Goal: Task Accomplishment & Management: Manage account settings

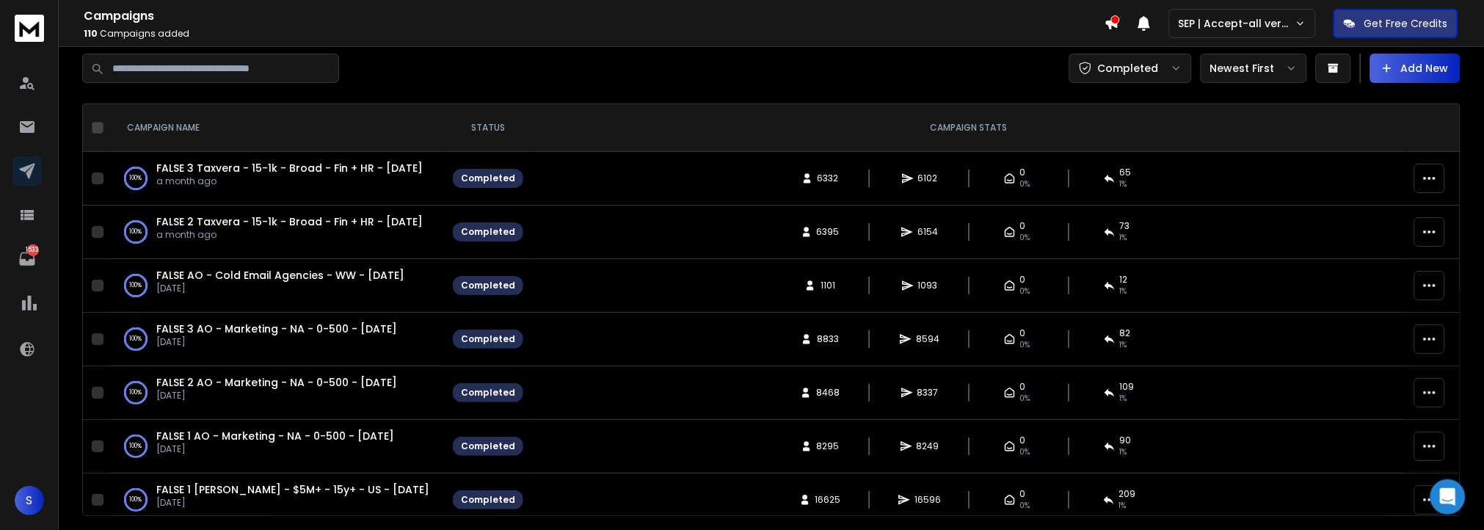
click at [259, 223] on span "FALSE 2 Taxvera - 15-1k - Broad - Fin + HR - [DATE]" at bounding box center [289, 221] width 266 height 15
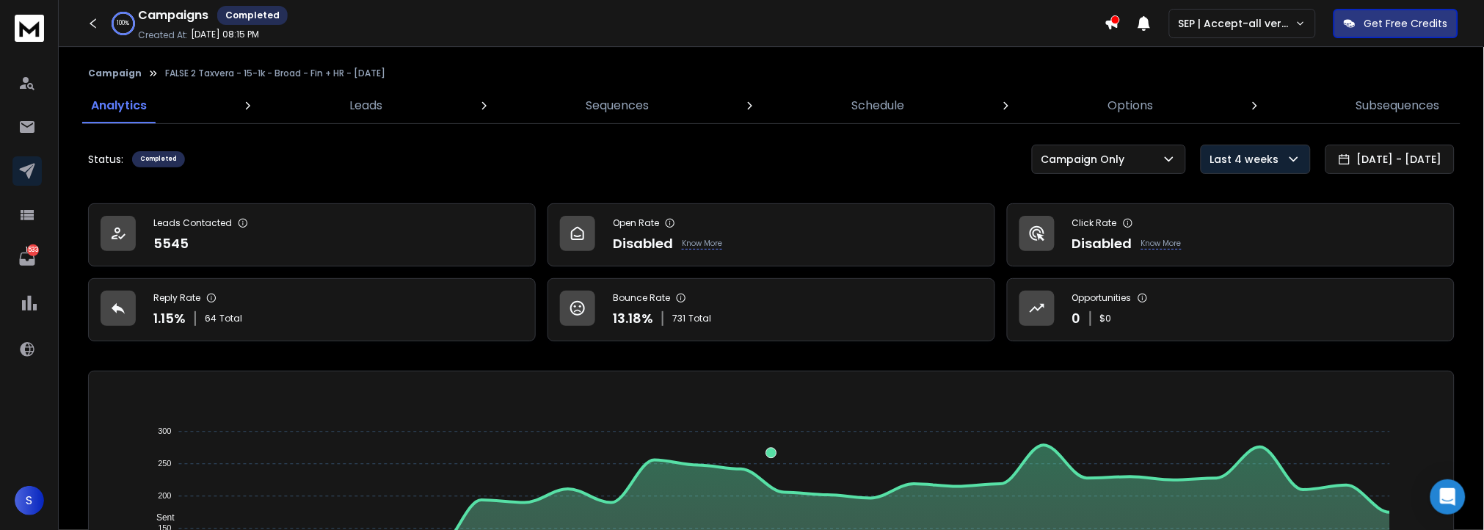
click at [1217, 153] on p "Last 4 weeks" at bounding box center [1247, 159] width 75 height 15
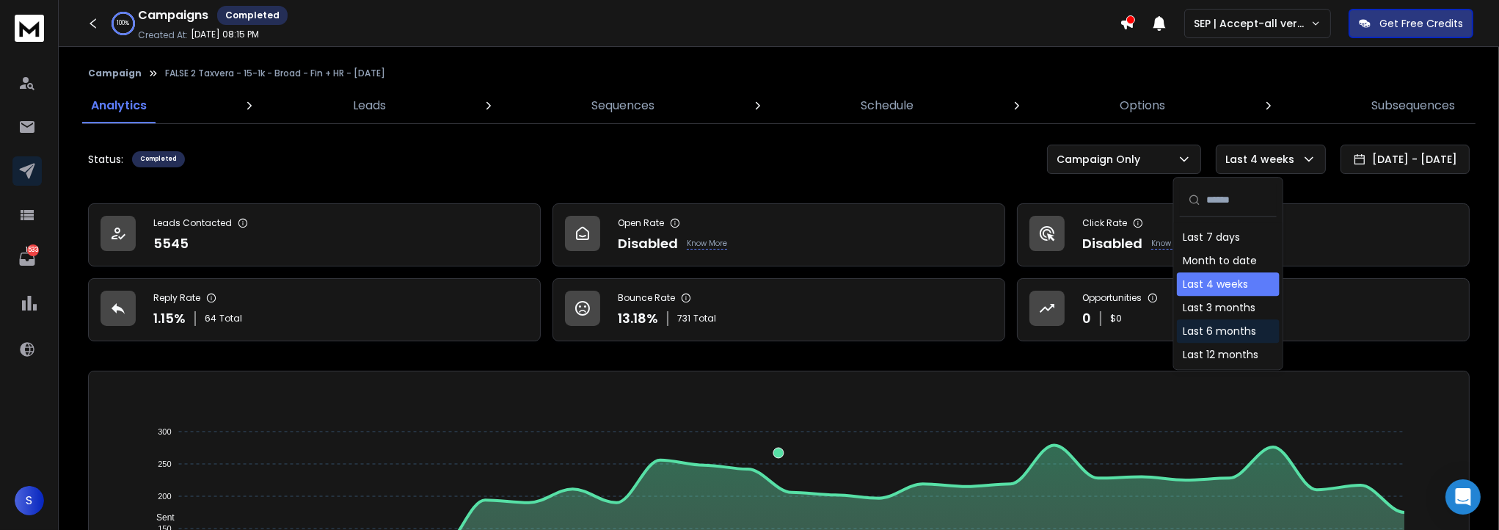
click at [1241, 322] on div "Last 6 months" at bounding box center [1228, 330] width 103 height 23
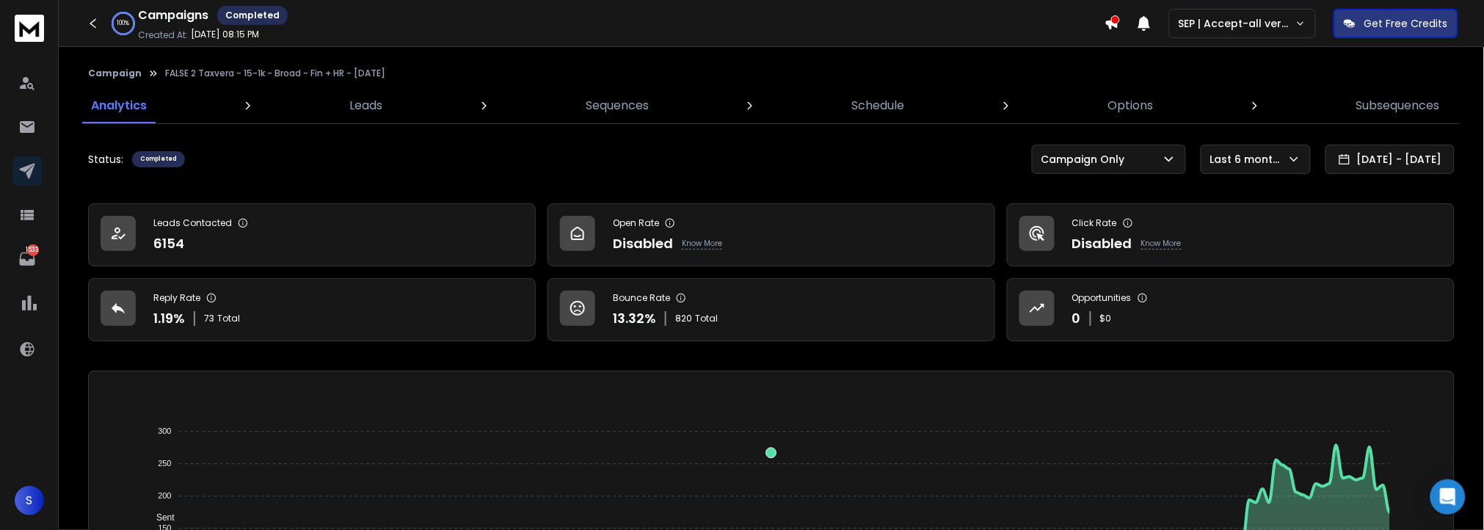
drag, startPoint x: 188, startPoint y: 70, endPoint x: 401, endPoint y: 59, distance: 213.0
click at [401, 59] on div "Campaign FALSE 2 Taxvera - 15-1k - Broad - Fin + HR - 06.26.2025 Analytics Lead…" at bounding box center [771, 511] width 1425 height 928
copy p "2 Taxvera - 15-1k - Broad - Fin + HR - 06.26.2025"
click at [553, 71] on div "Campaign FALSE 2 Taxvera - 15-1k - Broad - Fin + HR - 06.26.2025" at bounding box center [771, 73] width 1378 height 23
click at [382, 98] on p "Leads" at bounding box center [366, 106] width 33 height 18
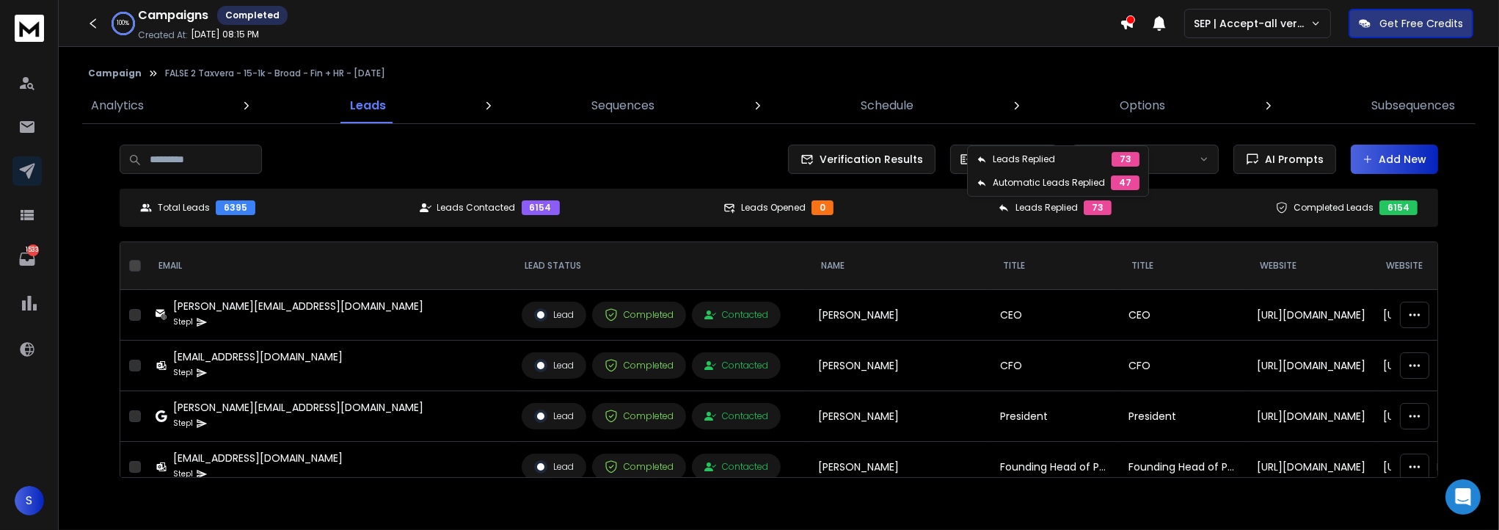
click at [1010, 154] on p "Leads Replied" at bounding box center [1024, 159] width 62 height 12
click at [1006, 159] on p "All Statuses" at bounding box center [1010, 159] width 63 height 15
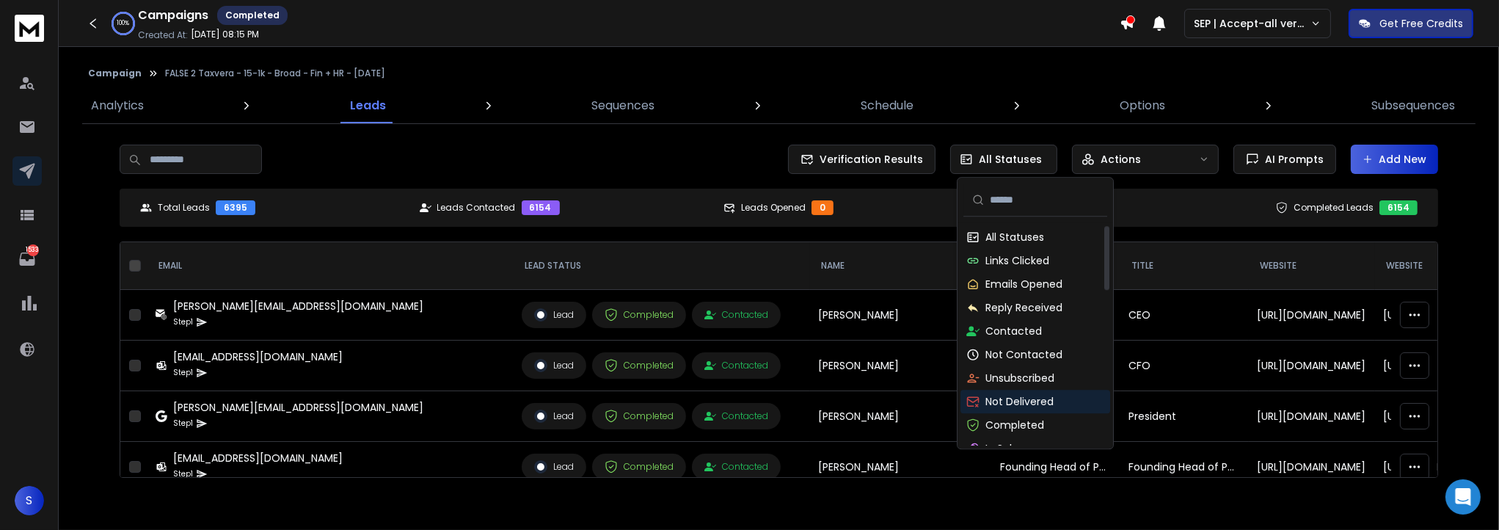
click at [1024, 401] on p "Not Delivered" at bounding box center [1019, 401] width 68 height 15
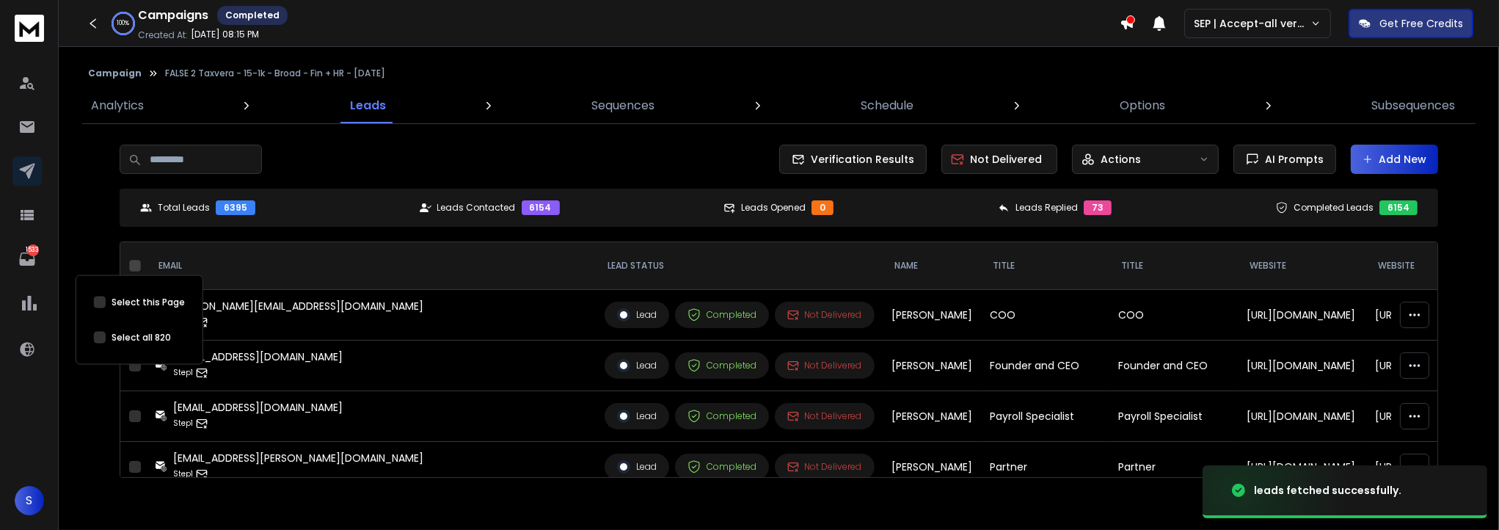
click at [97, 337] on button "Select this Page" at bounding box center [100, 338] width 12 height 12
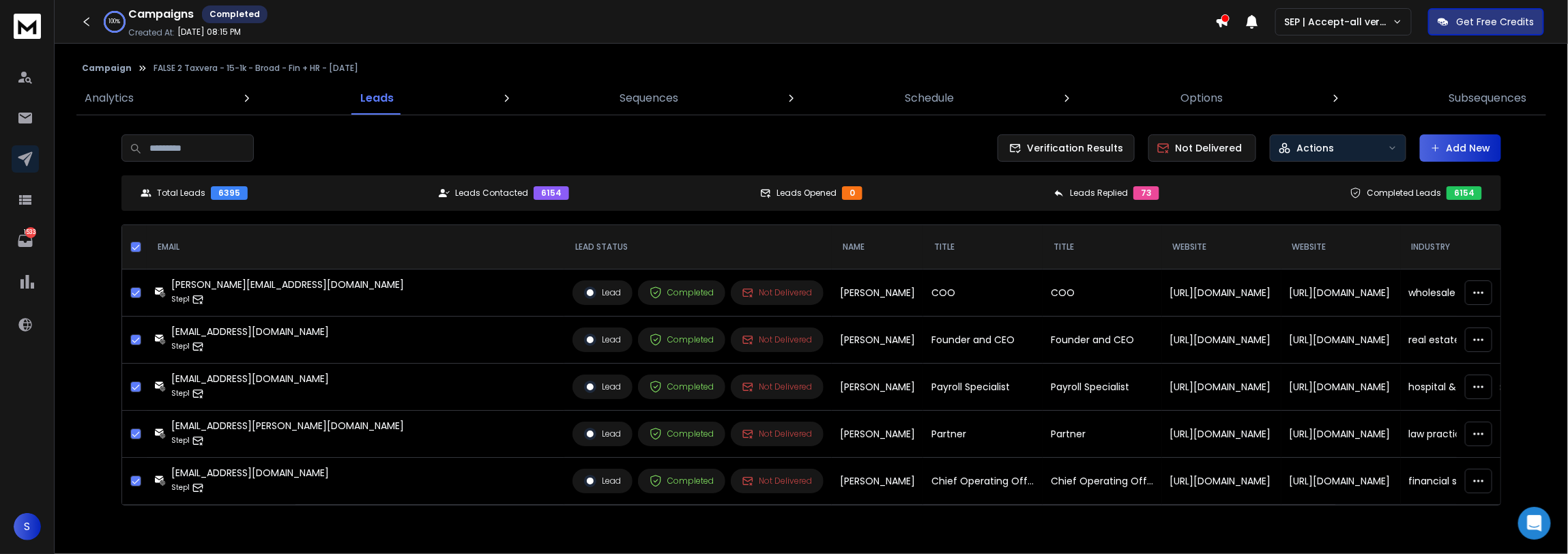
click at [1307, 155] on p "Actions" at bounding box center [1315, 148] width 37 height 14
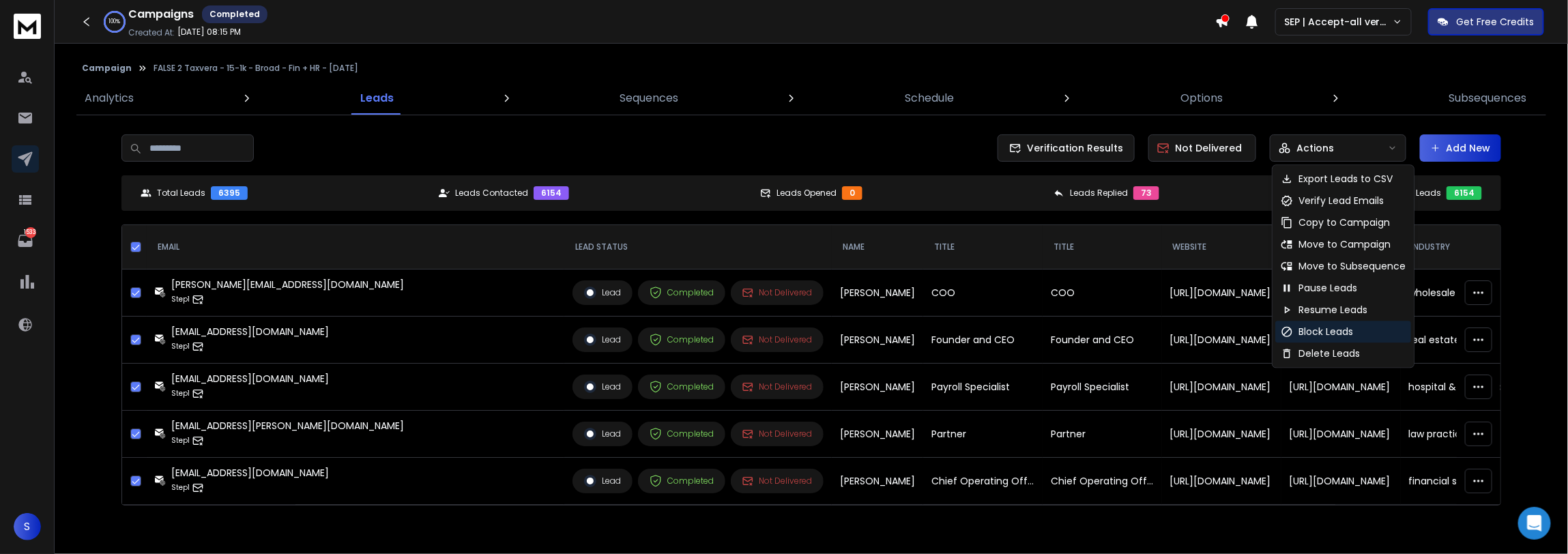
click at [1336, 326] on p "Block Leads" at bounding box center [1325, 331] width 55 height 14
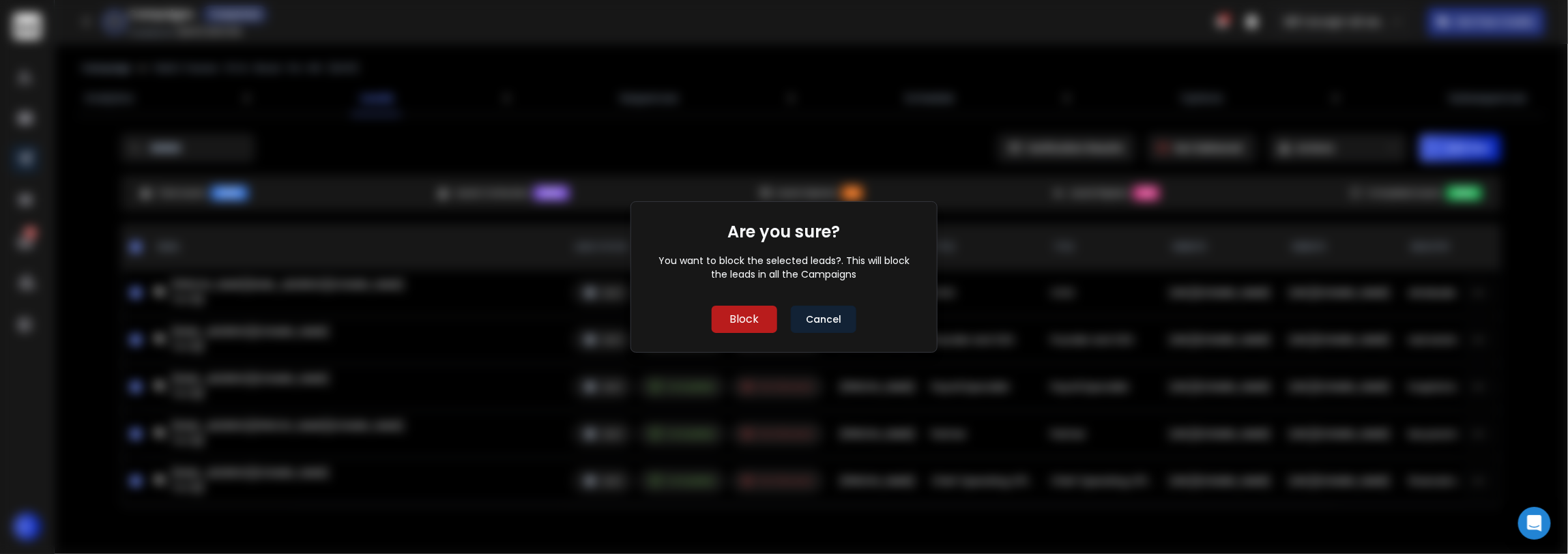
click at [740, 324] on button "Block" at bounding box center [744, 319] width 65 height 27
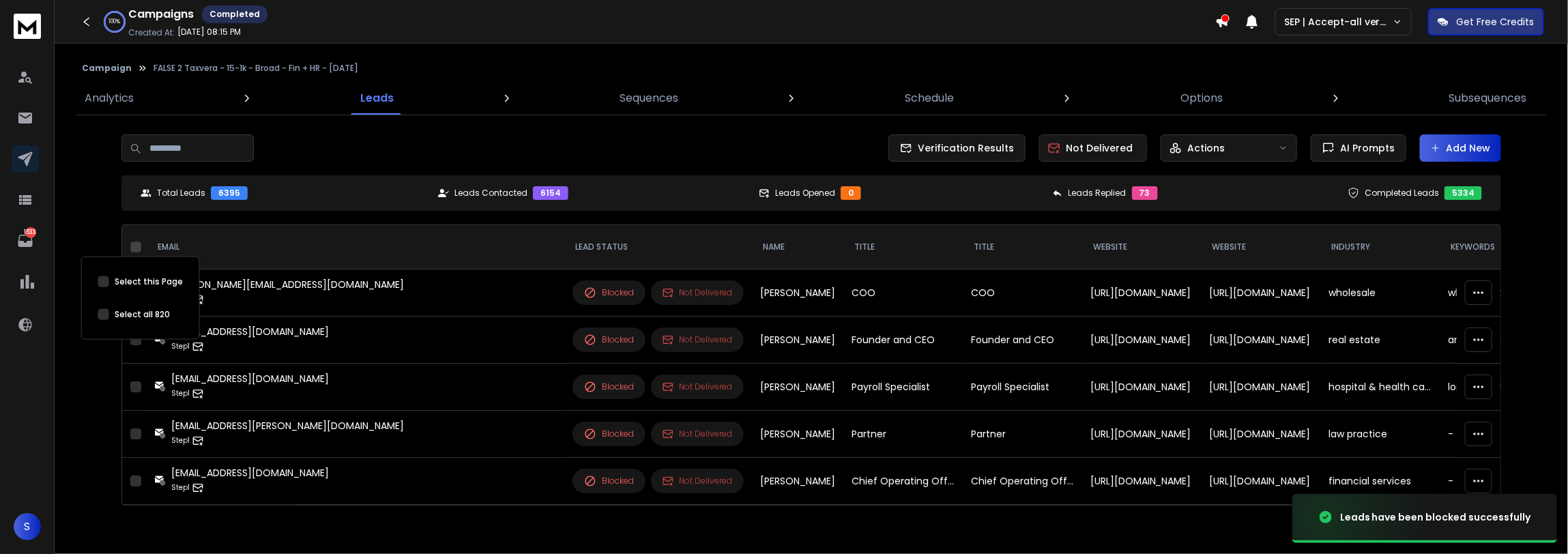
click at [111, 311] on div "Select all 820" at bounding box center [140, 314] width 85 height 11
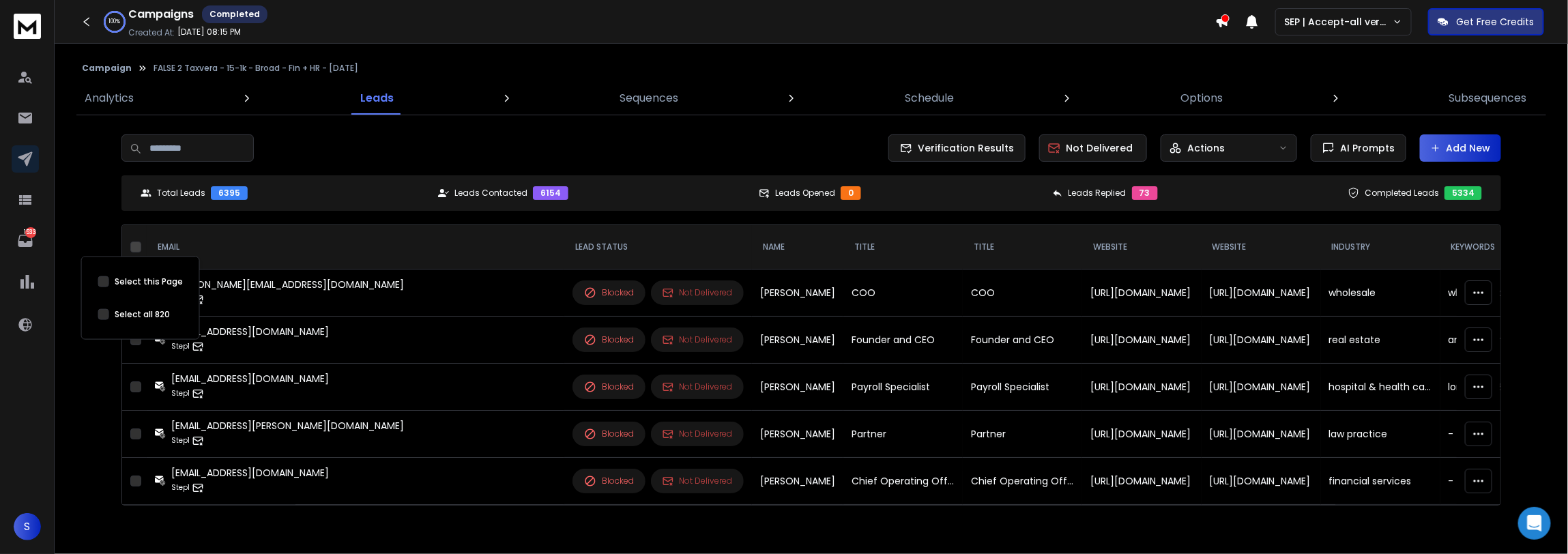
click at [96, 309] on div "Select this Page Select all 820" at bounding box center [140, 297] width 101 height 71
click at [107, 313] on button "Select this Page" at bounding box center [104, 314] width 11 height 11
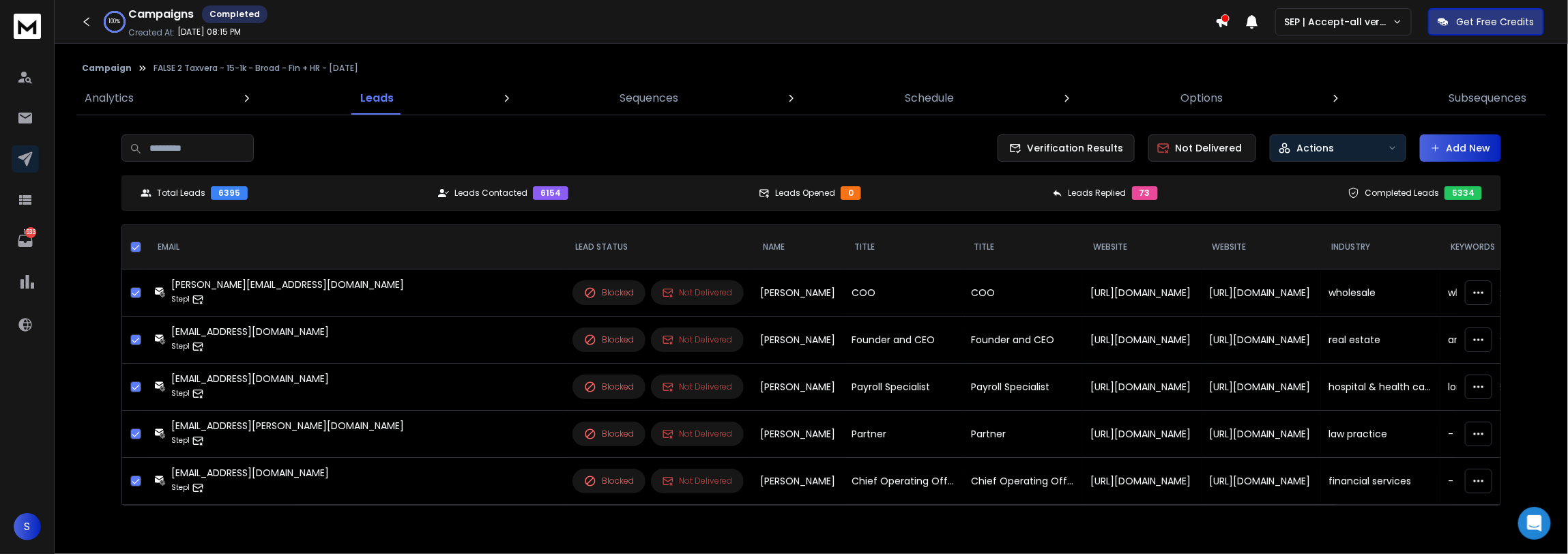
click at [1310, 141] on p "Actions" at bounding box center [1315, 148] width 37 height 14
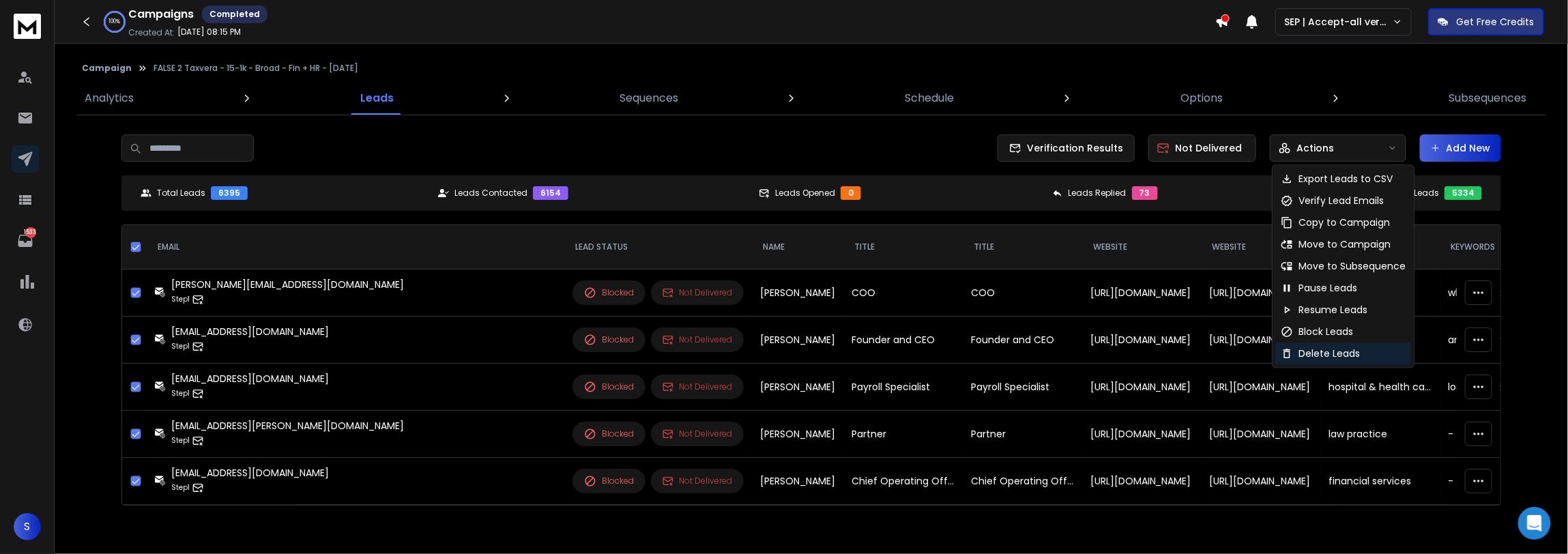
click at [1304, 350] on p "Delete Leads" at bounding box center [1329, 353] width 61 height 14
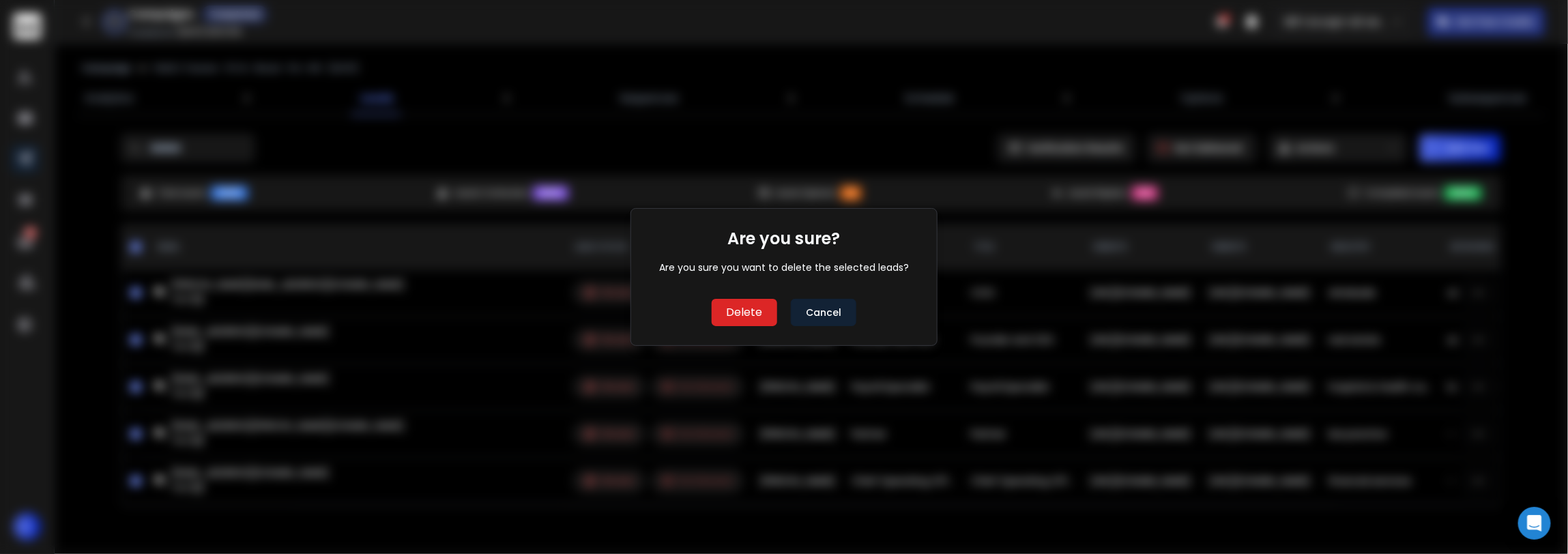
click at [710, 313] on div "Are you sure? Are you sure you want to delete the selected leads? Delete Cancel" at bounding box center [784, 277] width 268 height 99
click at [764, 301] on button "Delete" at bounding box center [744, 311] width 65 height 27
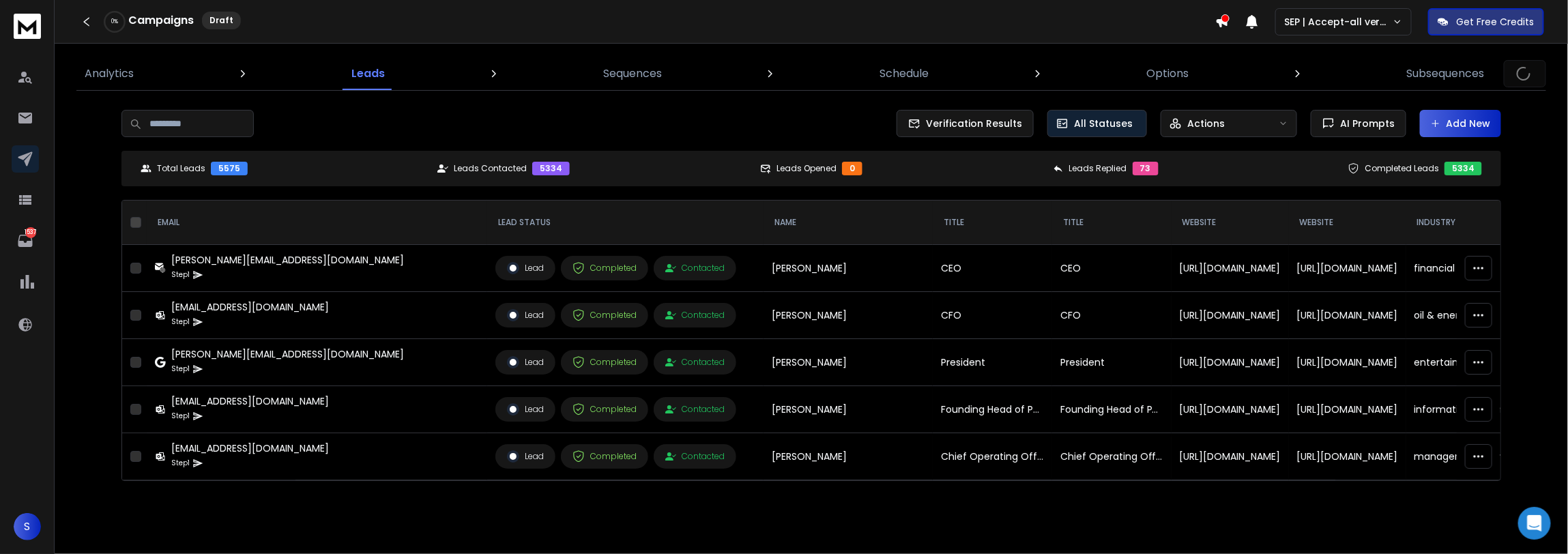
click at [1142, 125] on button "All Statuses" at bounding box center [1096, 123] width 100 height 27
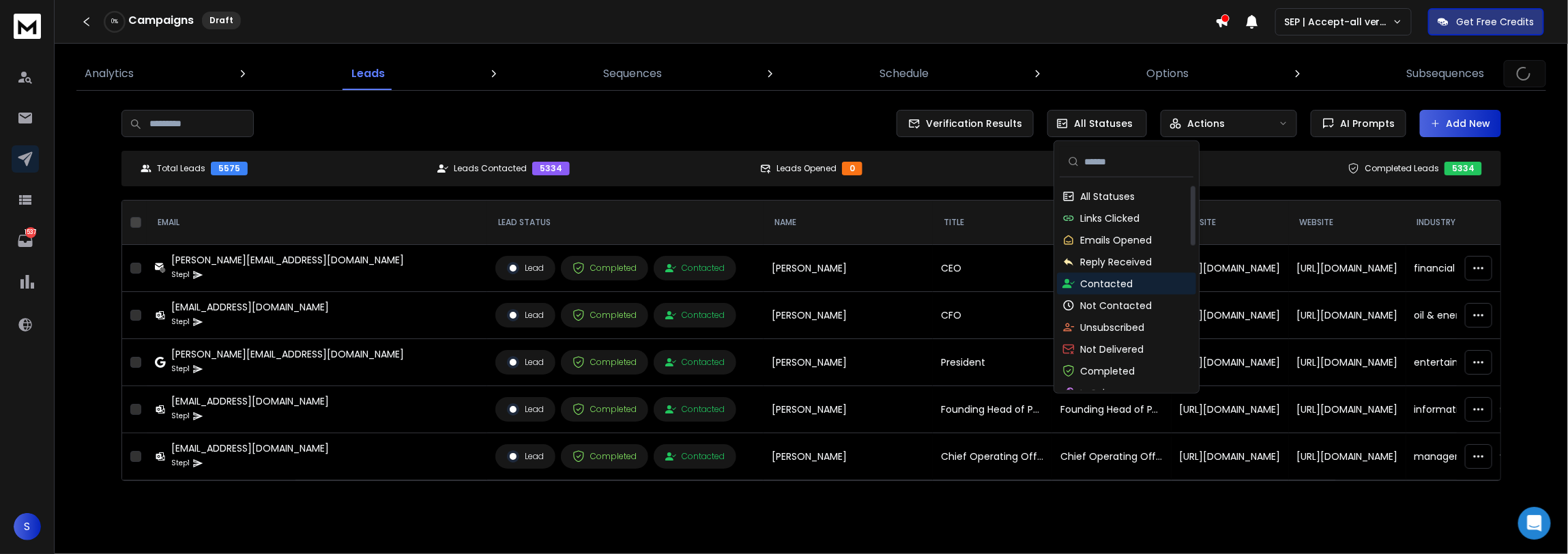
click at [1131, 285] on p "Contacted" at bounding box center [1107, 284] width 52 height 14
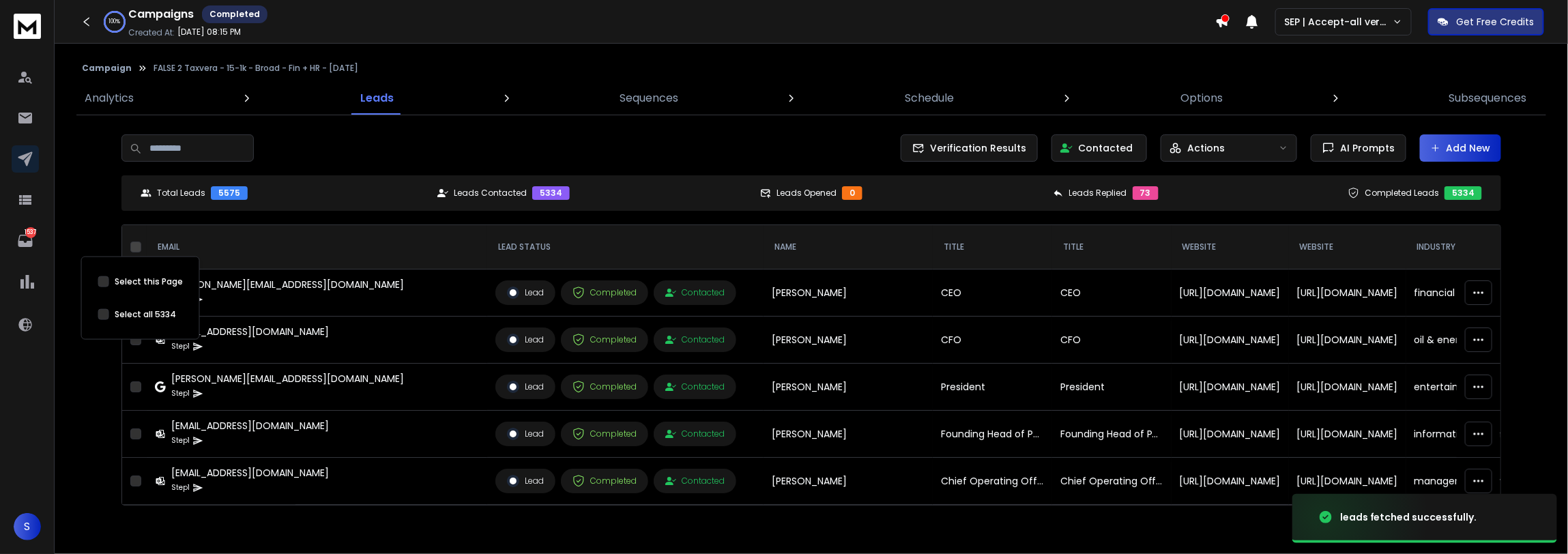
click at [101, 311] on button "Select this Page" at bounding box center [104, 314] width 11 height 11
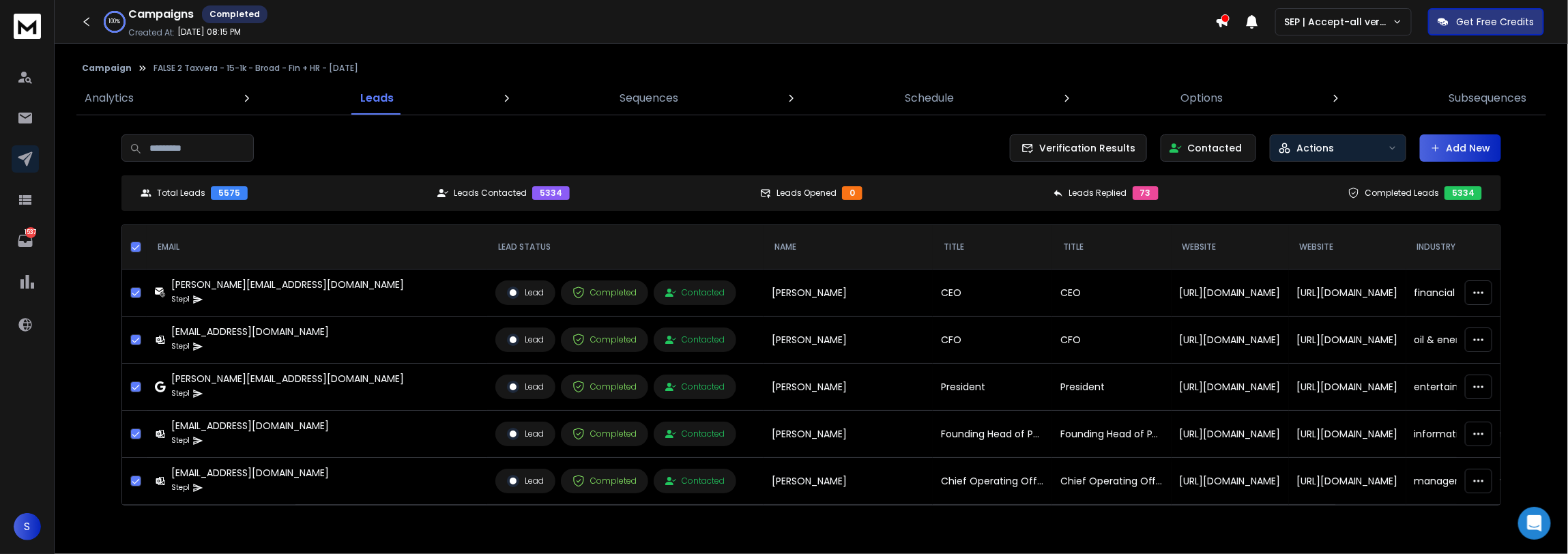
click at [1305, 144] on p "Actions" at bounding box center [1315, 148] width 37 height 14
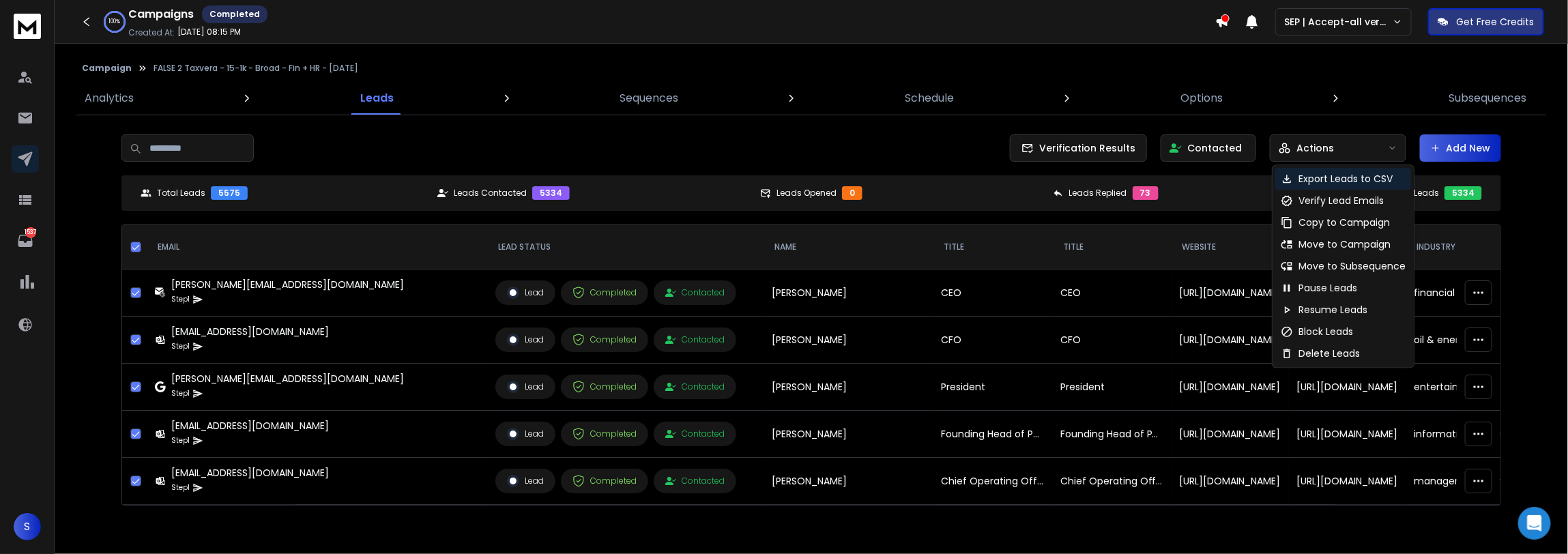
click at [1326, 176] on p "Export Leads to CSV" at bounding box center [1345, 178] width 94 height 14
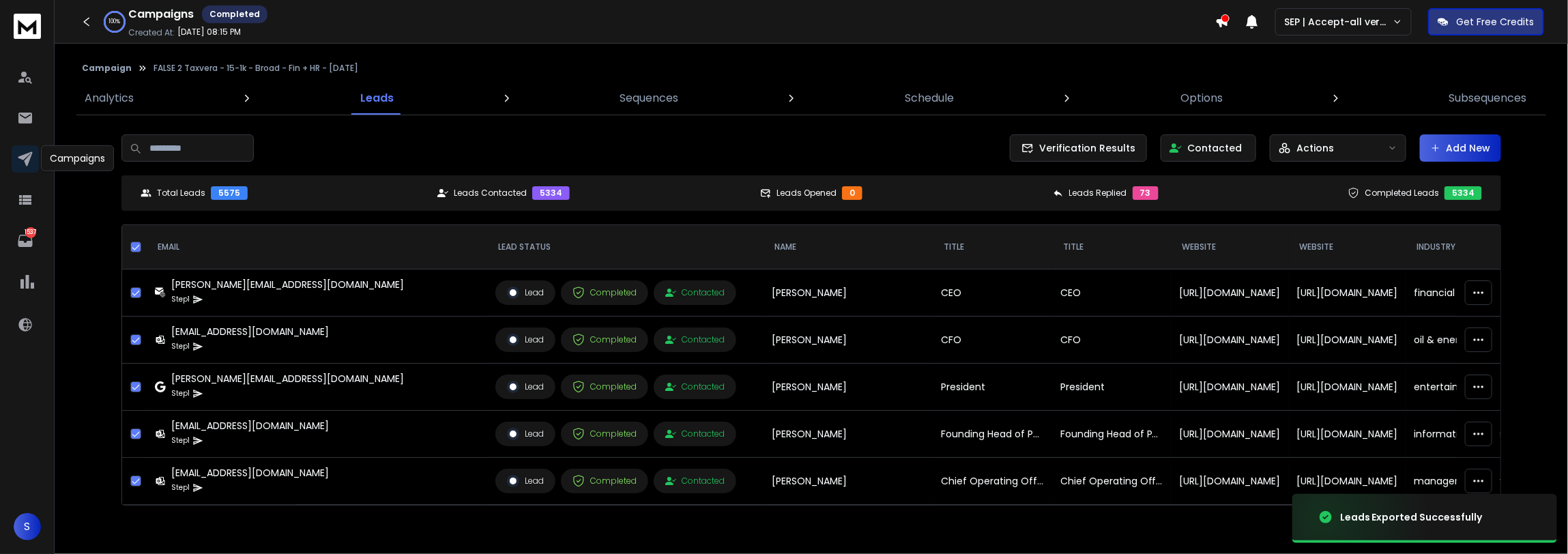
click at [30, 155] on icon at bounding box center [24, 158] width 14 height 14
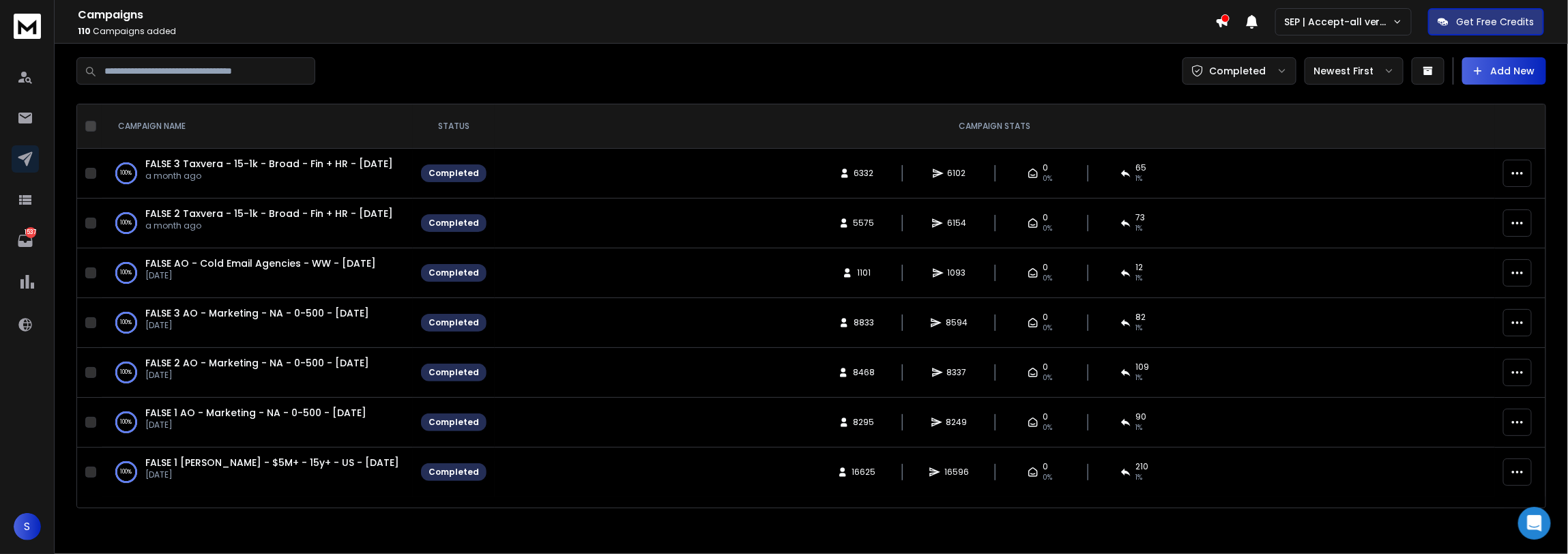
click at [1511, 224] on icon "button" at bounding box center [1518, 223] width 14 height 14
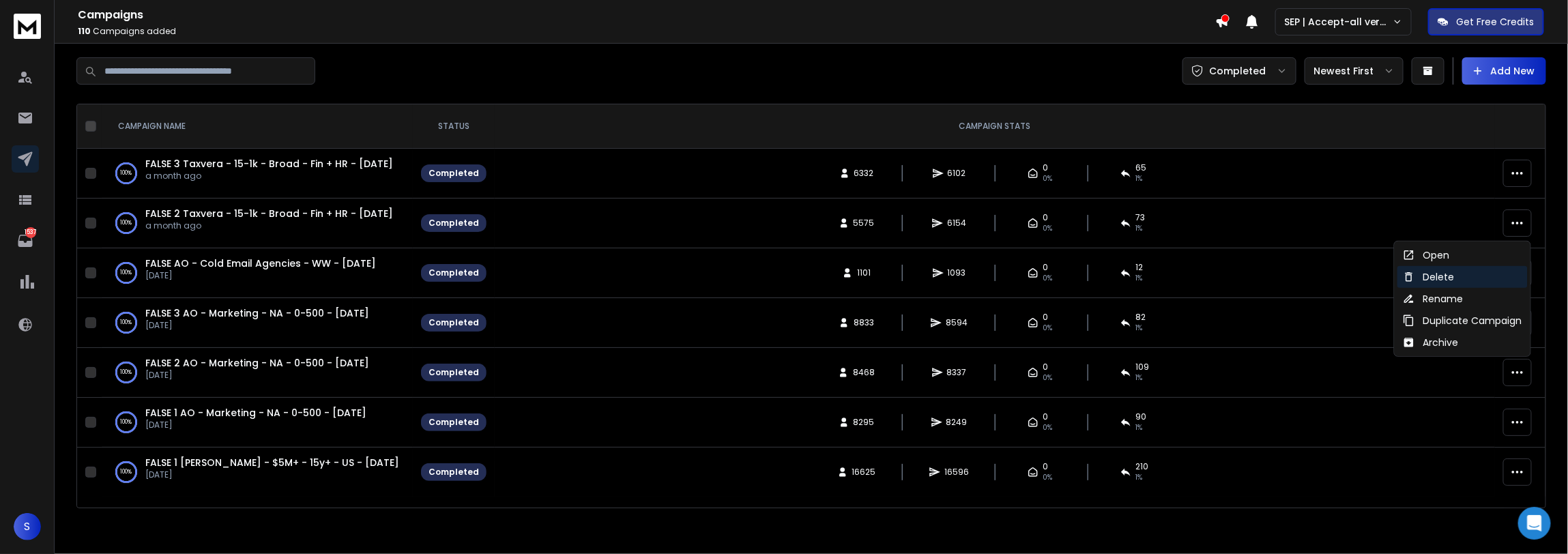
click at [1447, 270] on div "Delete" at bounding box center [1429, 277] width 52 height 14
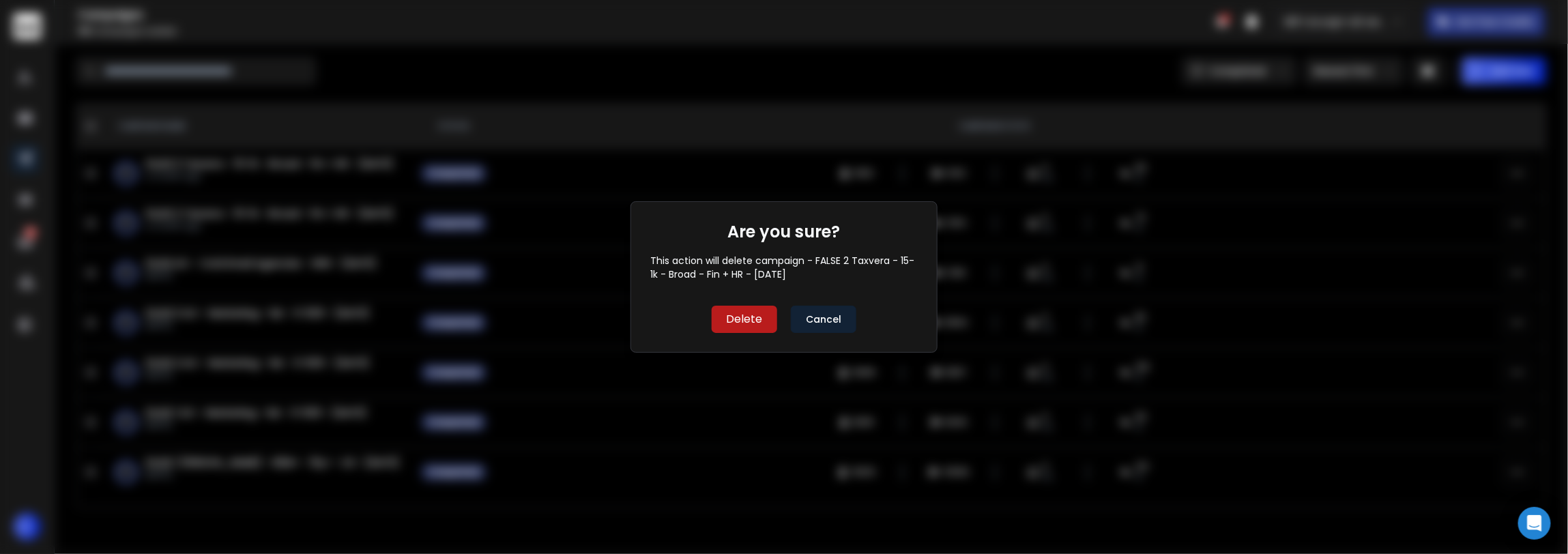
click at [763, 317] on button "Delete" at bounding box center [744, 319] width 65 height 27
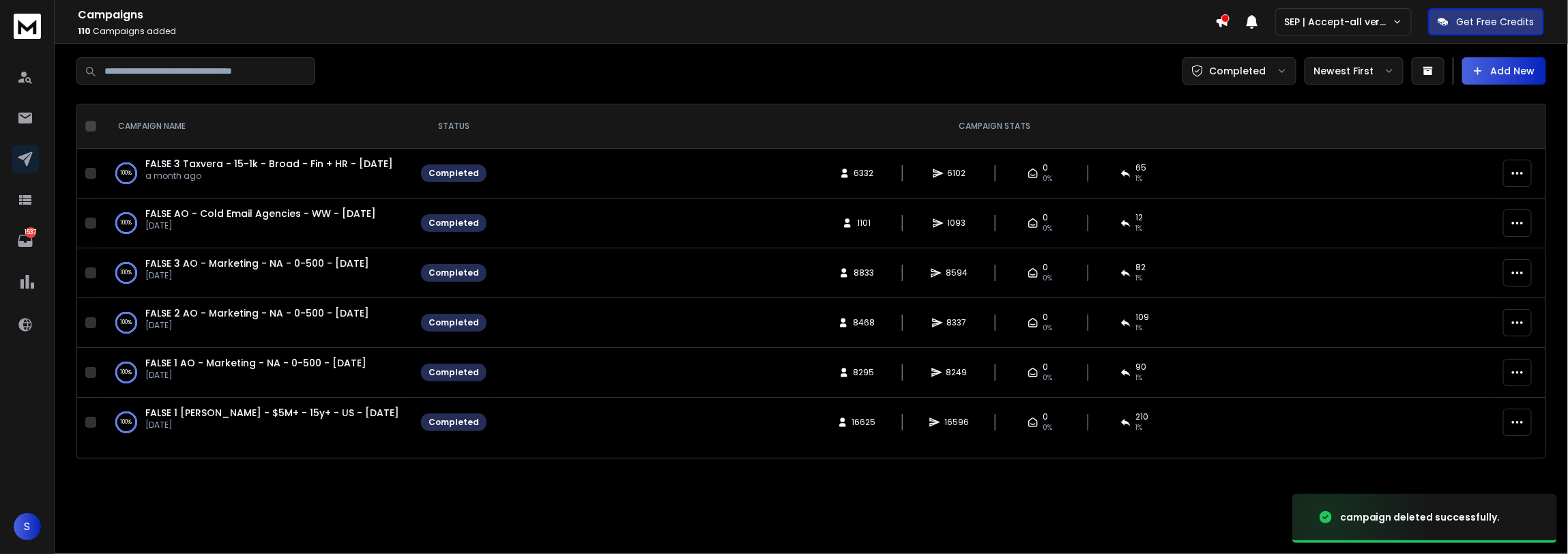
click at [336, 185] on div "FALSE 3 Taxvera - 15-1k - Broad - Fin + HR - [DATE] a month ago" at bounding box center [269, 173] width 247 height 33
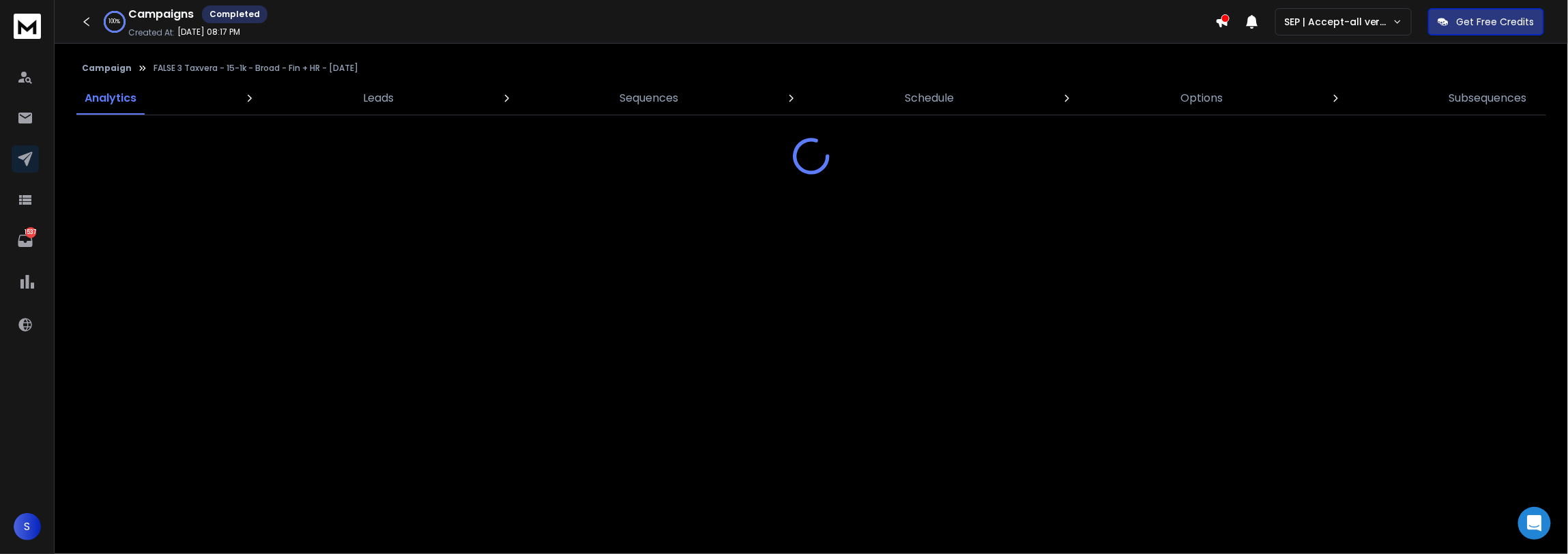
drag, startPoint x: 173, startPoint y: 65, endPoint x: 374, endPoint y: 60, distance: 201.1
click at [374, 60] on div "Campaign FALSE 3 Taxvera - 15-1k - Broad - Fin + HR - [DATE]" at bounding box center [811, 68] width 1470 height 21
copy p "3 Taxvera - 15-1k - Broad - Fin + HR - [DATE]"
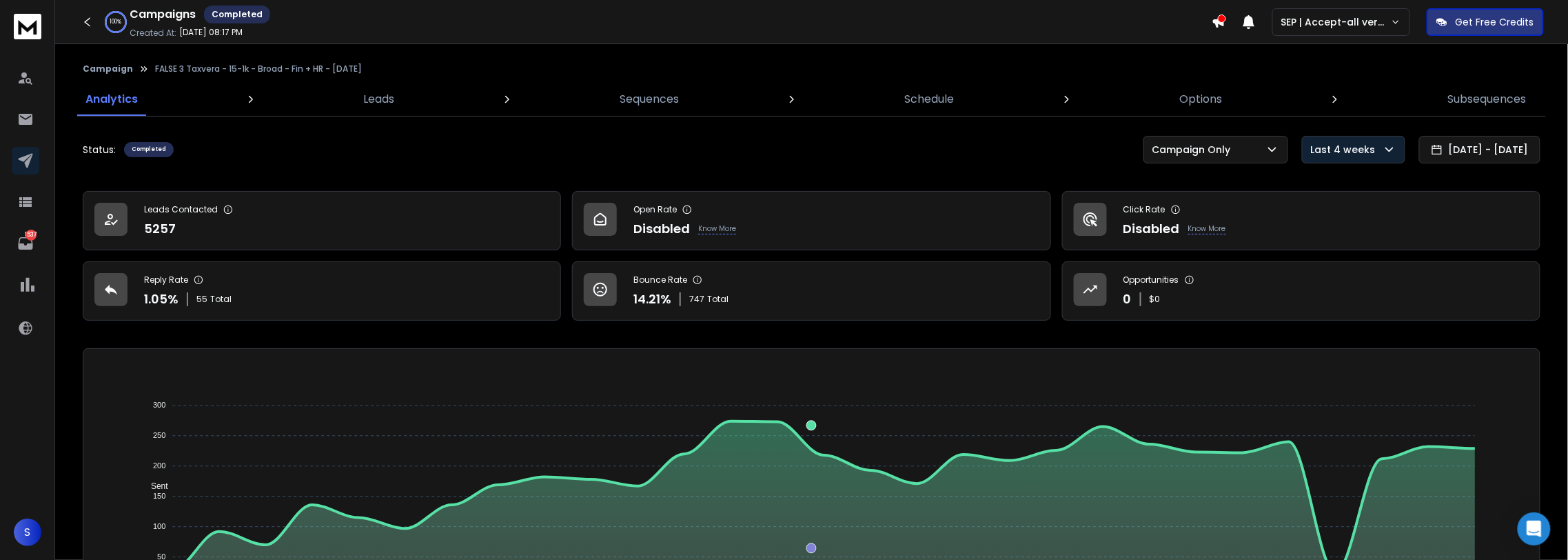
click at [1312, 153] on p "Last 4 weeks" at bounding box center [1346, 149] width 70 height 14
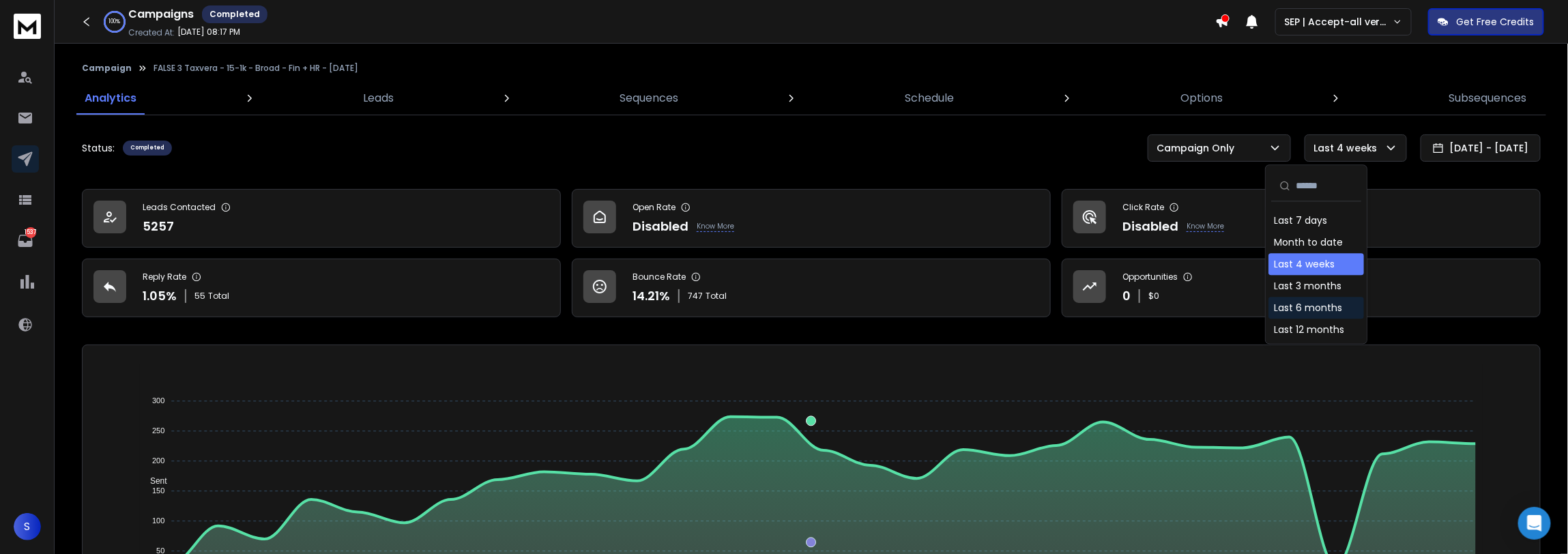
click at [1311, 298] on div "Last 6 months" at bounding box center [1316, 307] width 96 height 21
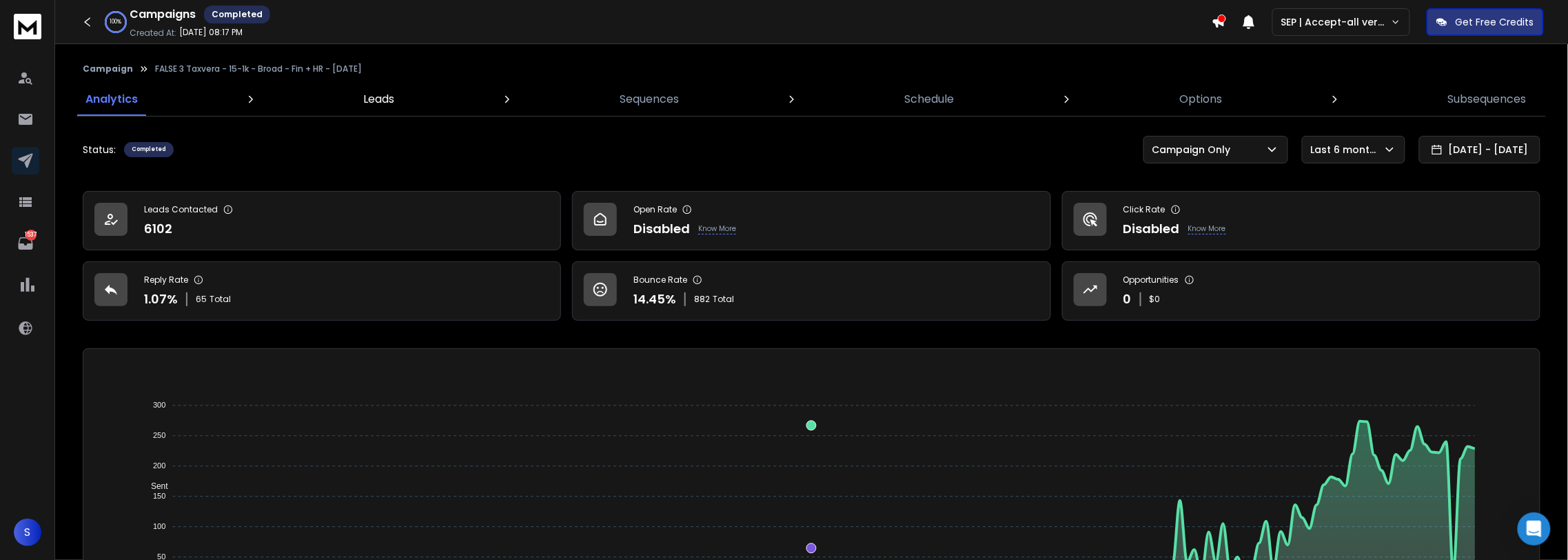
click at [394, 104] on p "Leads" at bounding box center [379, 100] width 31 height 17
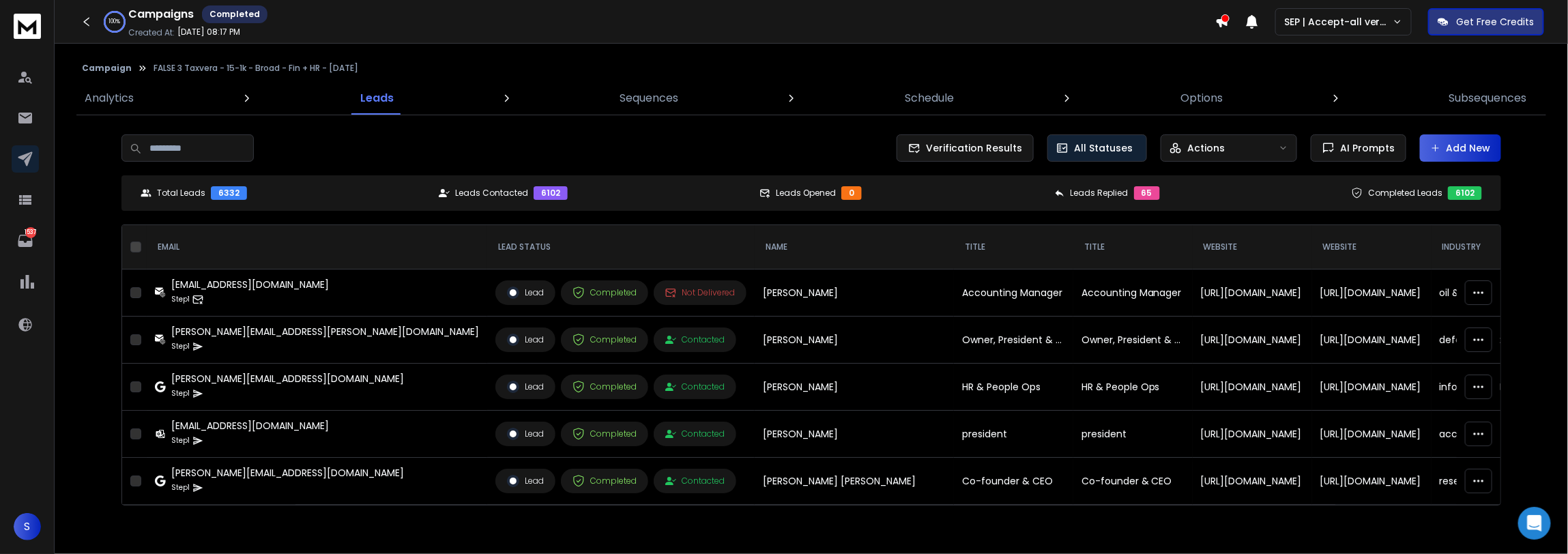
click at [1085, 135] on button "All Statuses" at bounding box center [1096, 148] width 100 height 27
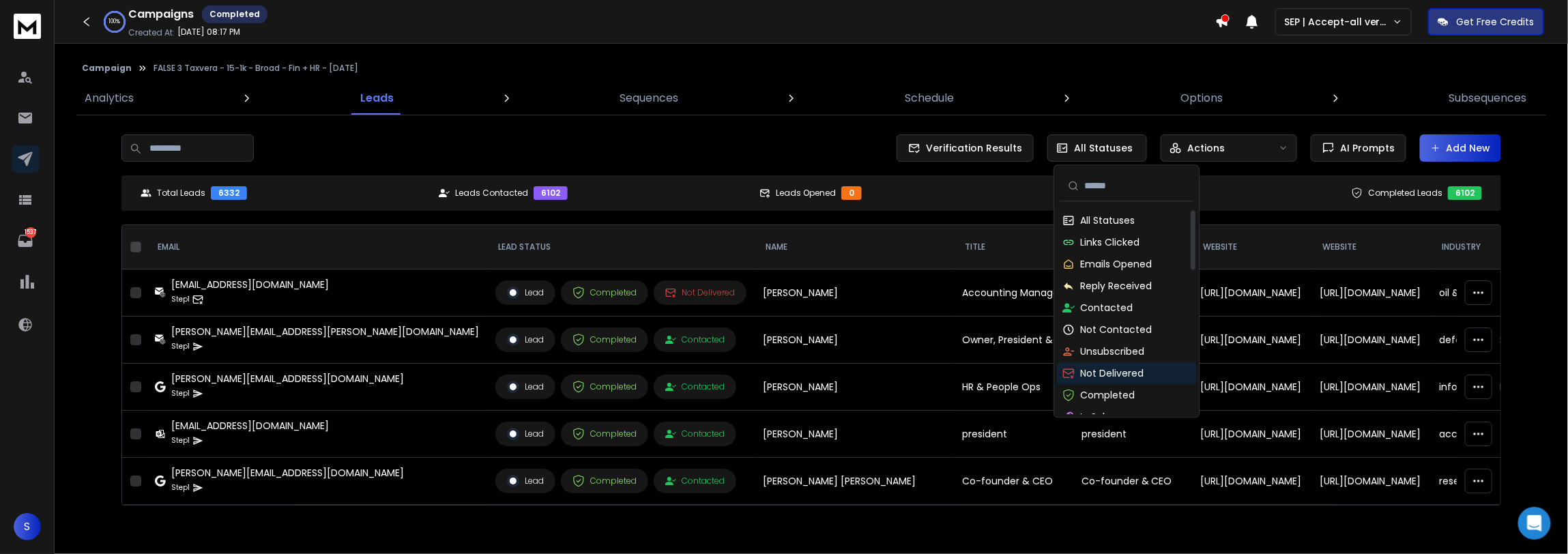
click at [1101, 367] on p "Not Delivered" at bounding box center [1112, 373] width 63 height 14
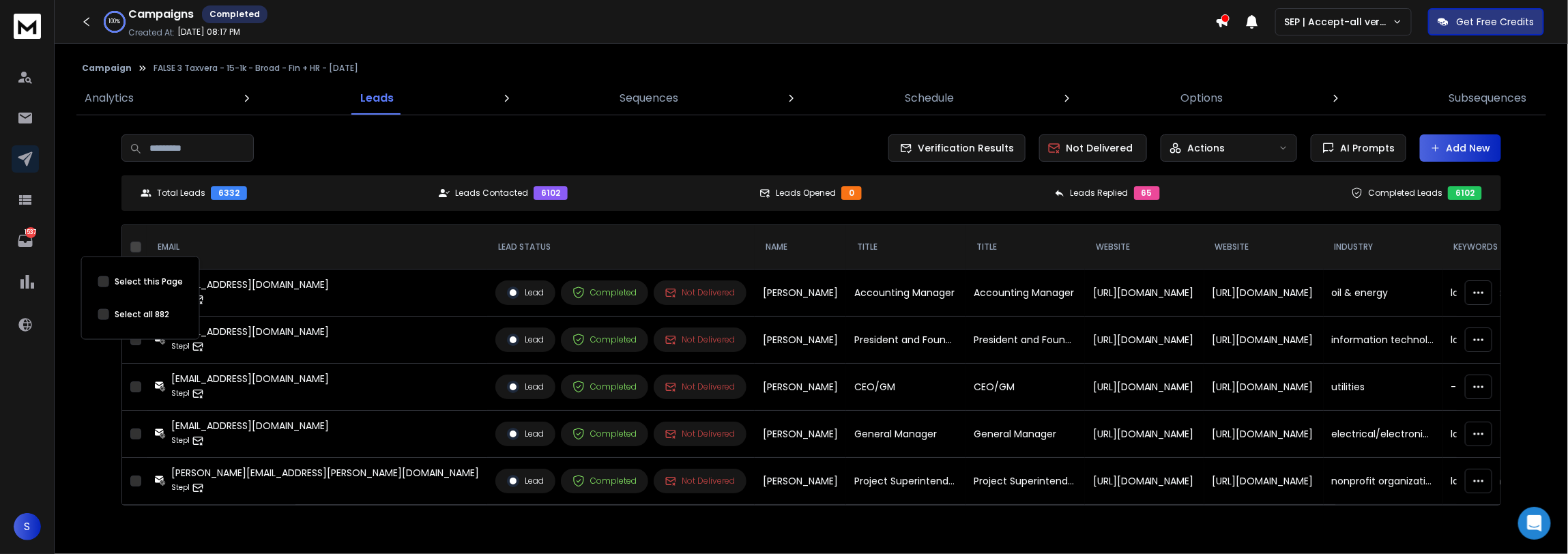
click at [107, 312] on button "Select this Page" at bounding box center [104, 314] width 11 height 11
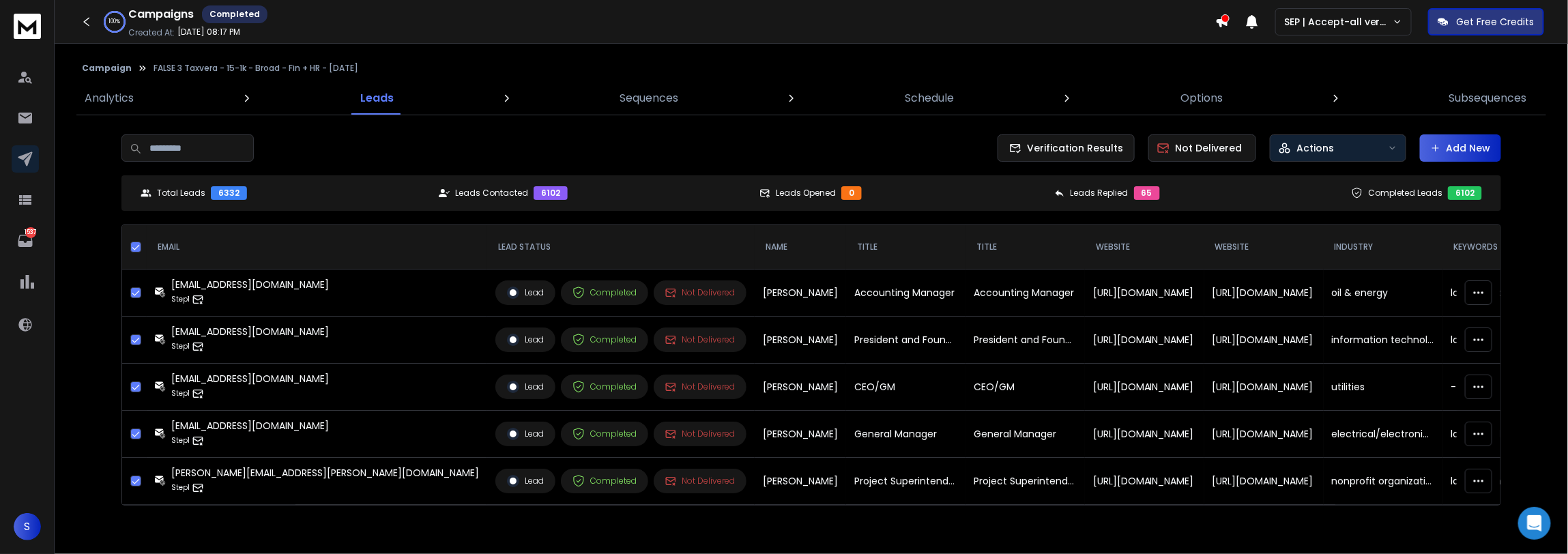
click at [1357, 149] on div "Actions" at bounding box center [1331, 148] width 104 height 14
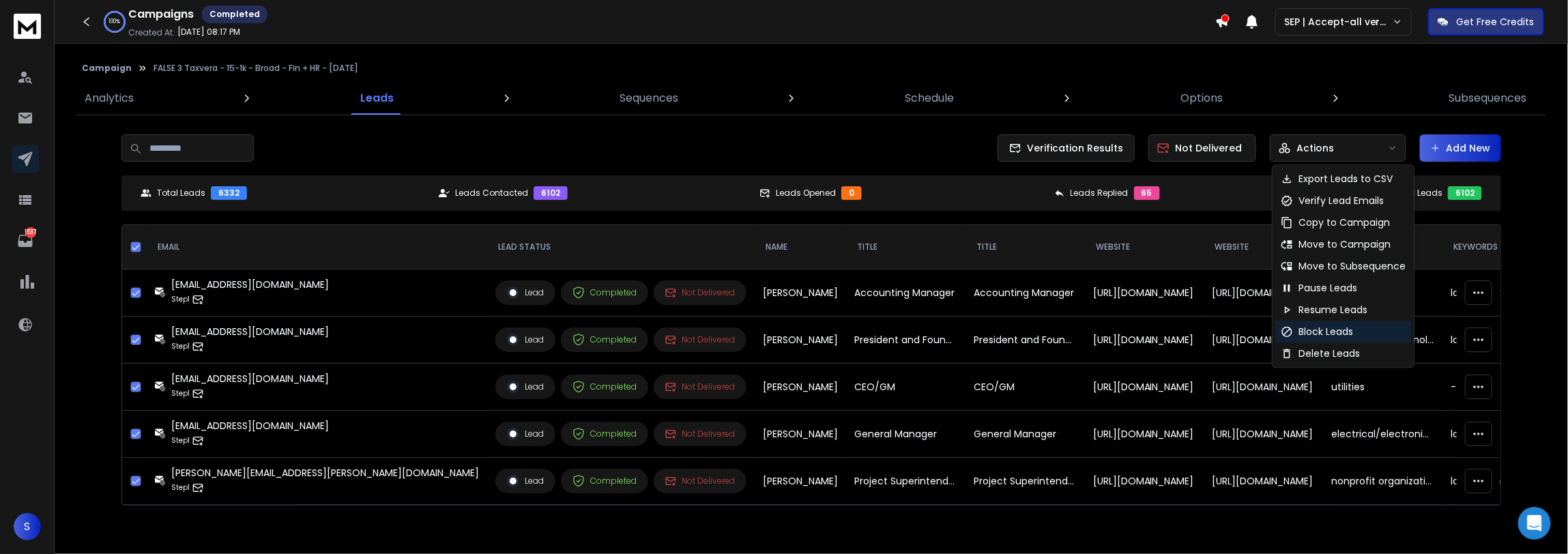
click at [1352, 323] on div "Block Leads" at bounding box center [1343, 331] width 136 height 21
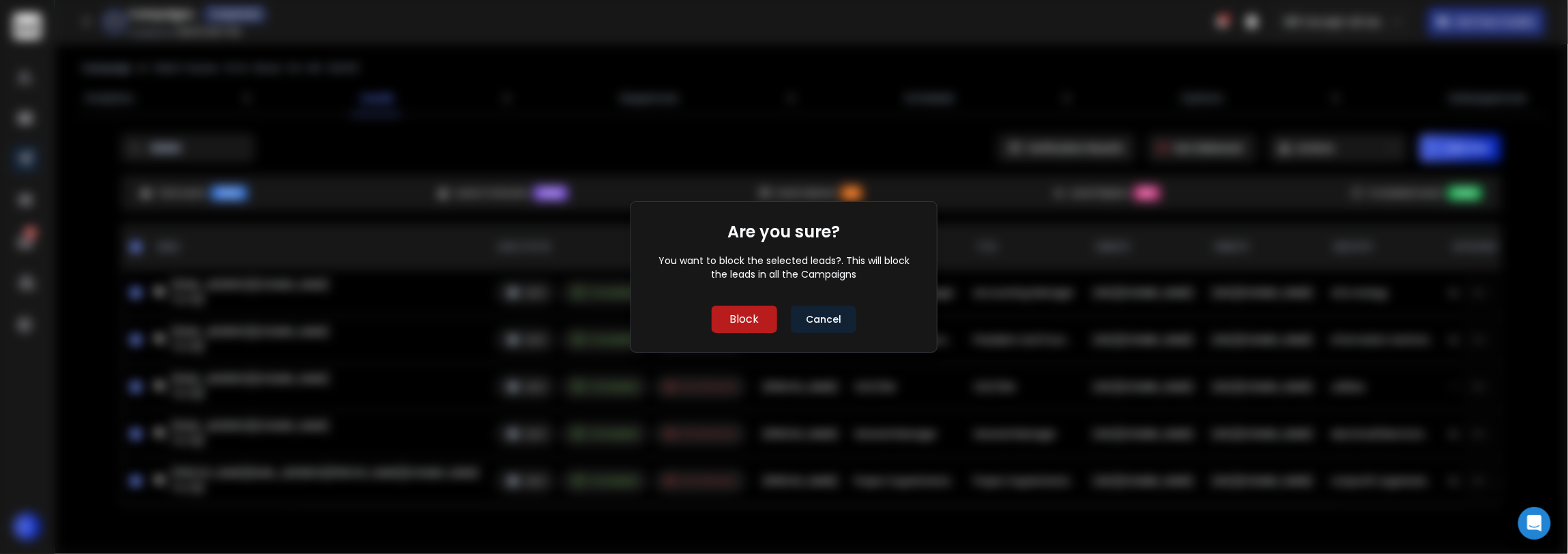
click at [767, 320] on button "Block" at bounding box center [744, 319] width 65 height 27
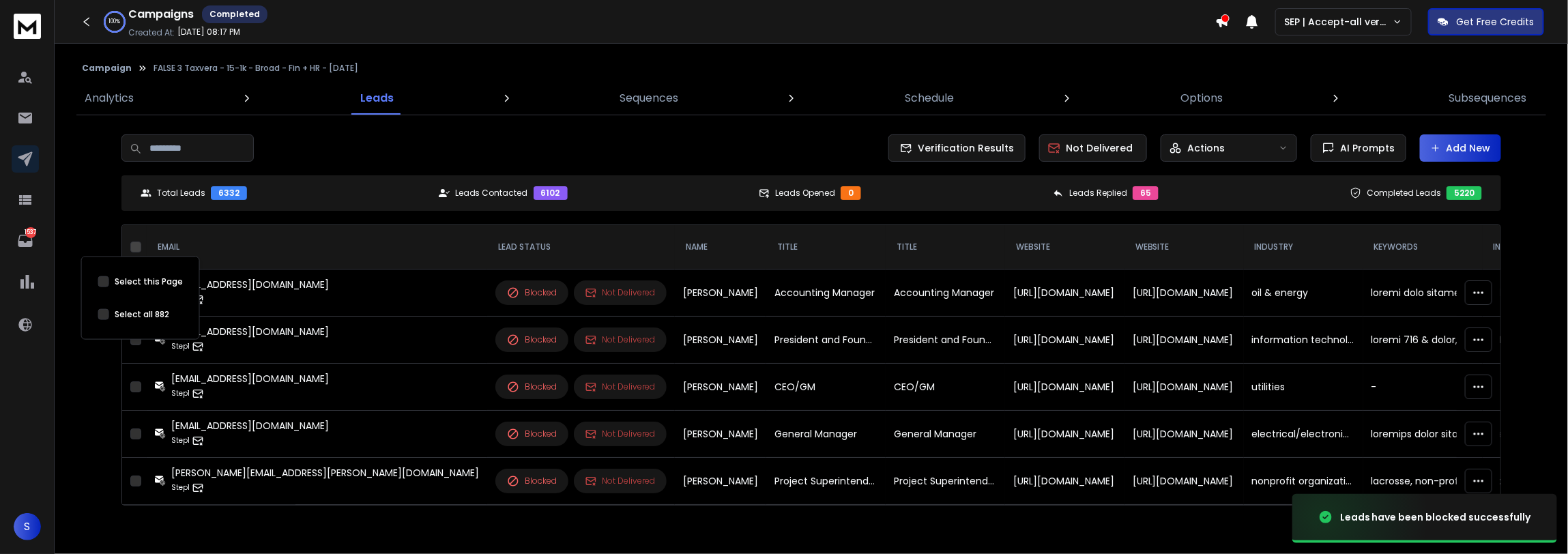
click at [104, 312] on button "Select this Page" at bounding box center [104, 314] width 11 height 11
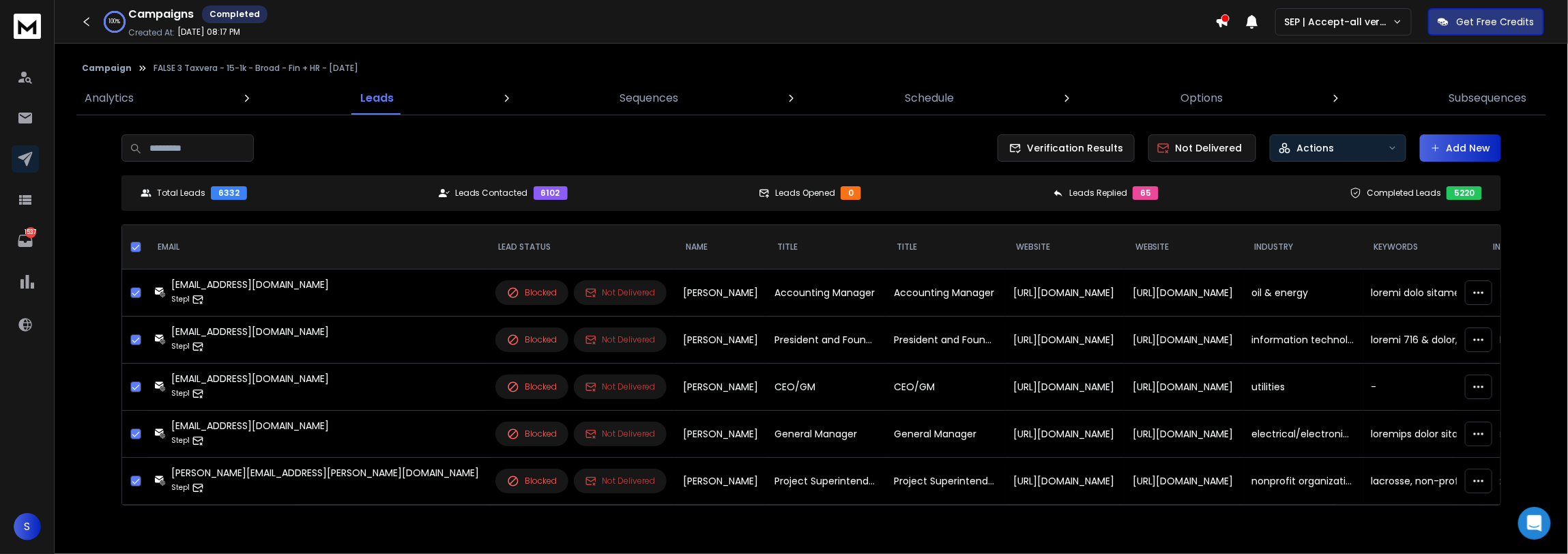
click at [1281, 149] on icon "button" at bounding box center [1284, 148] width 12 height 12
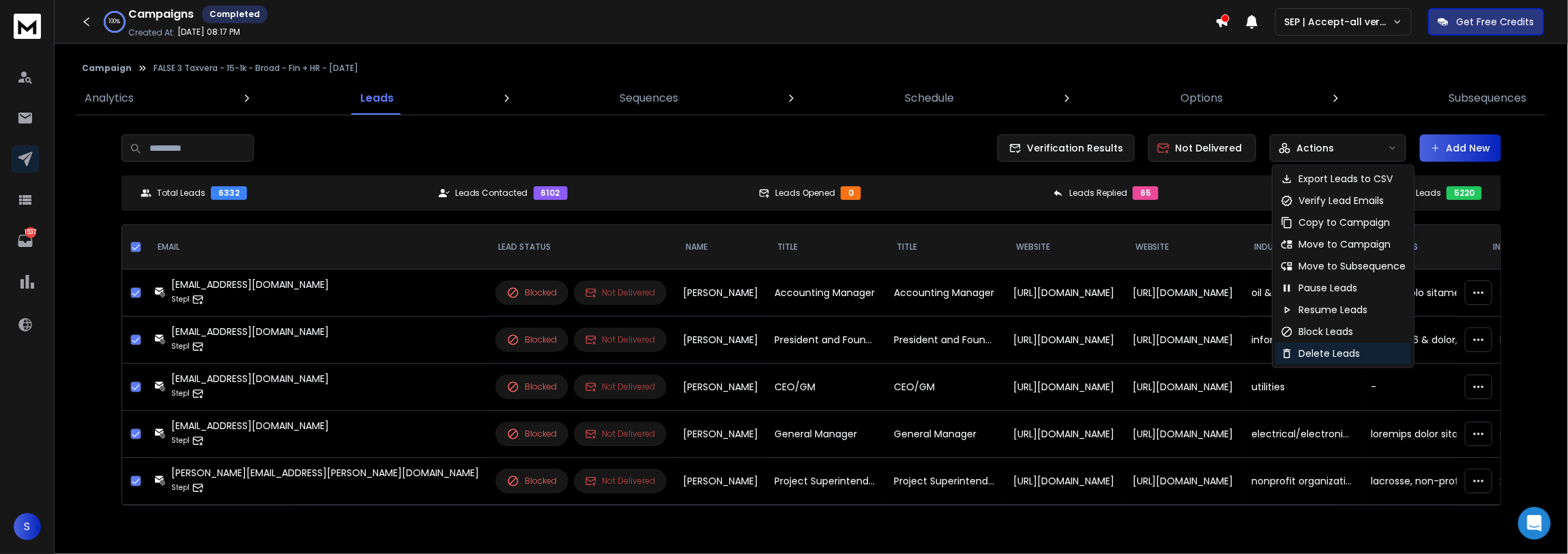
click at [1310, 347] on p "Delete Leads" at bounding box center [1329, 353] width 61 height 14
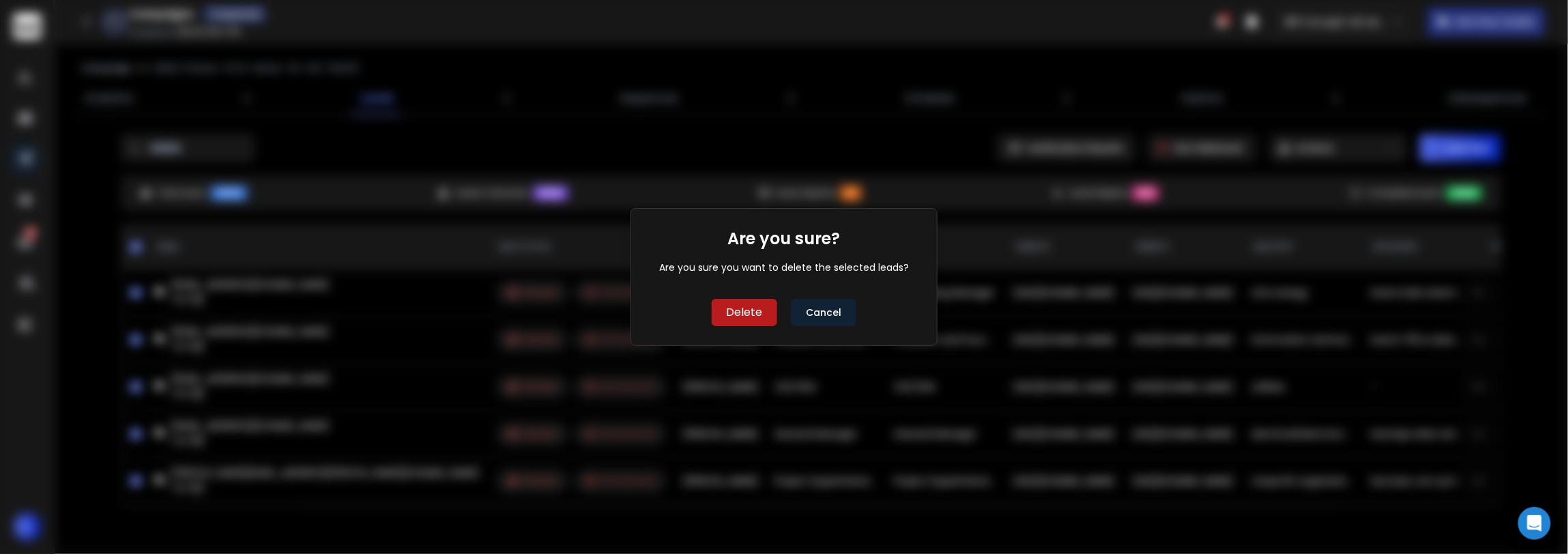
click at [742, 308] on button "Delete" at bounding box center [744, 311] width 65 height 27
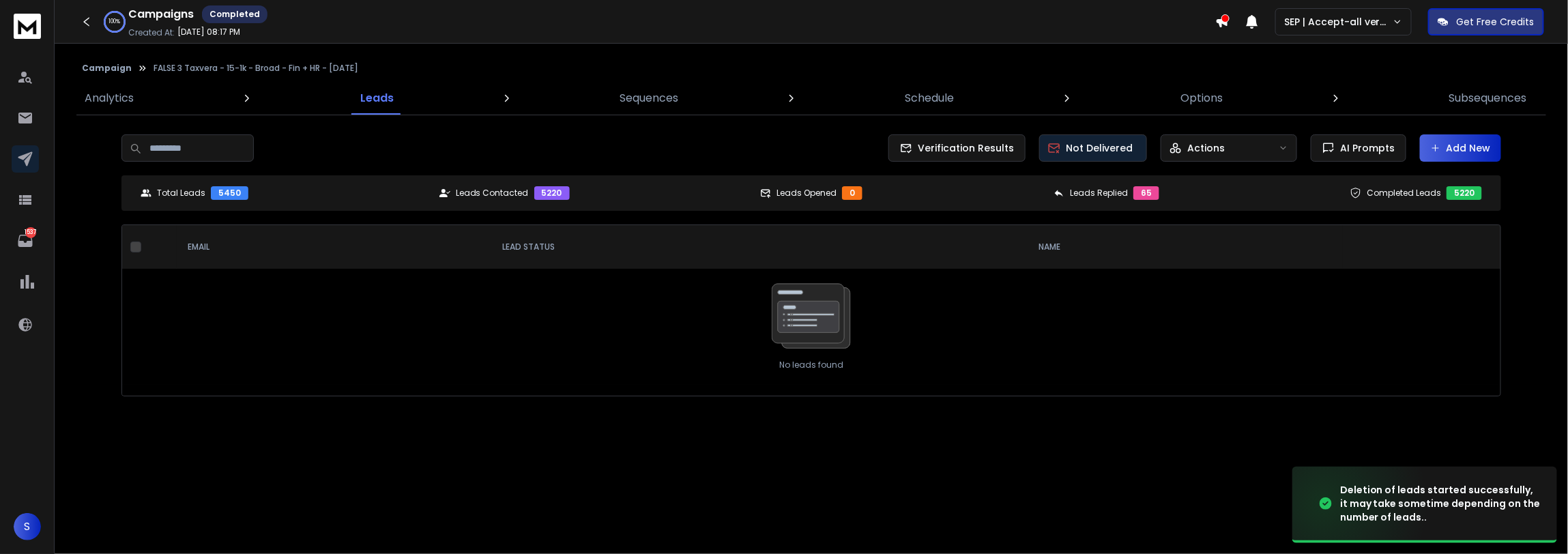
click at [1095, 139] on button "Not Delivered" at bounding box center [1094, 148] width 108 height 27
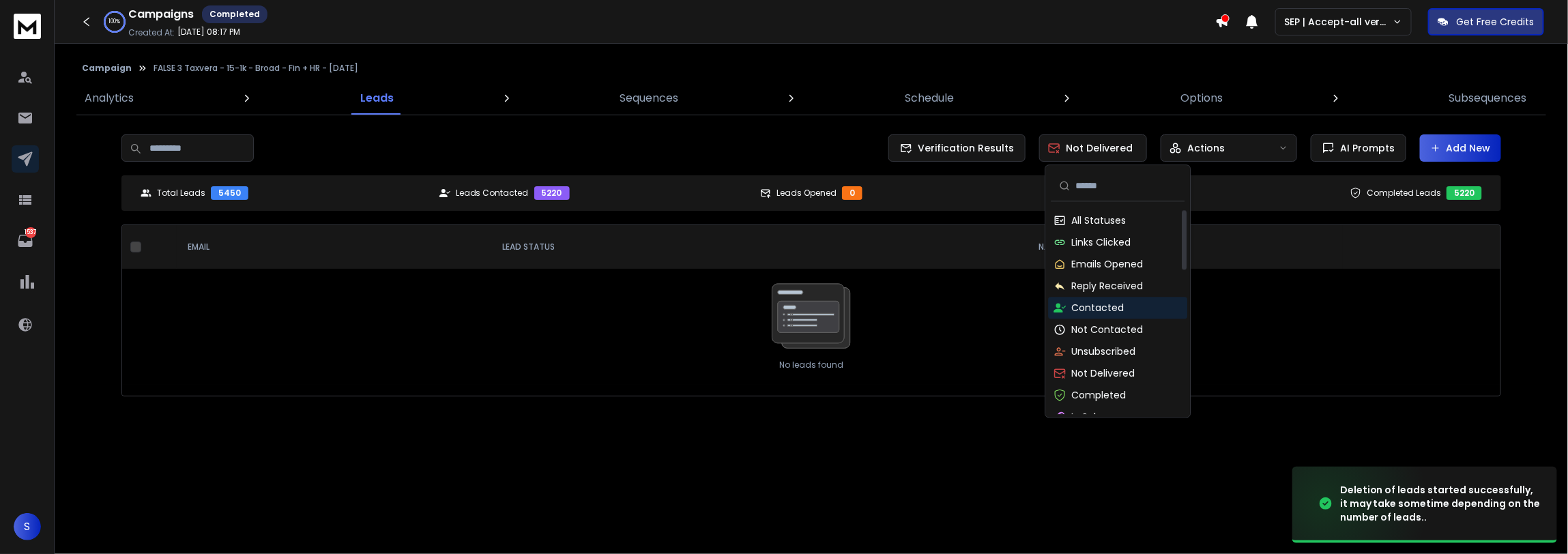
click at [1115, 306] on p "Contacted" at bounding box center [1097, 308] width 52 height 14
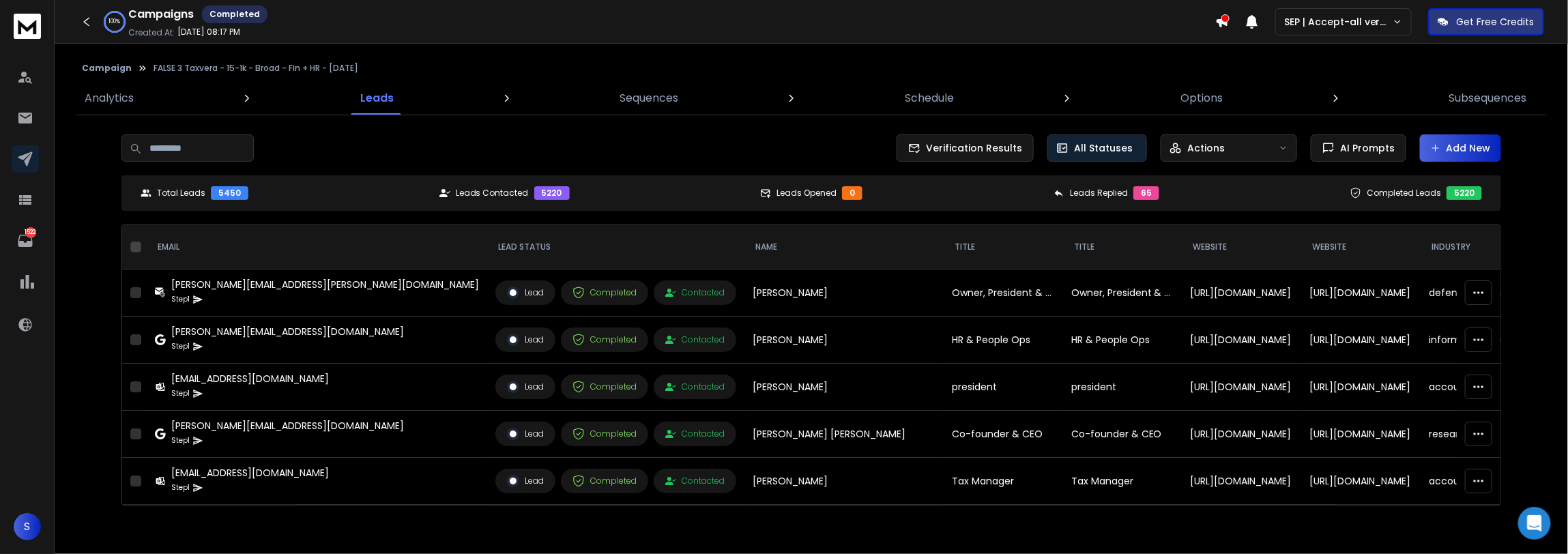
click at [1102, 145] on p "All Statuses" at bounding box center [1103, 148] width 59 height 14
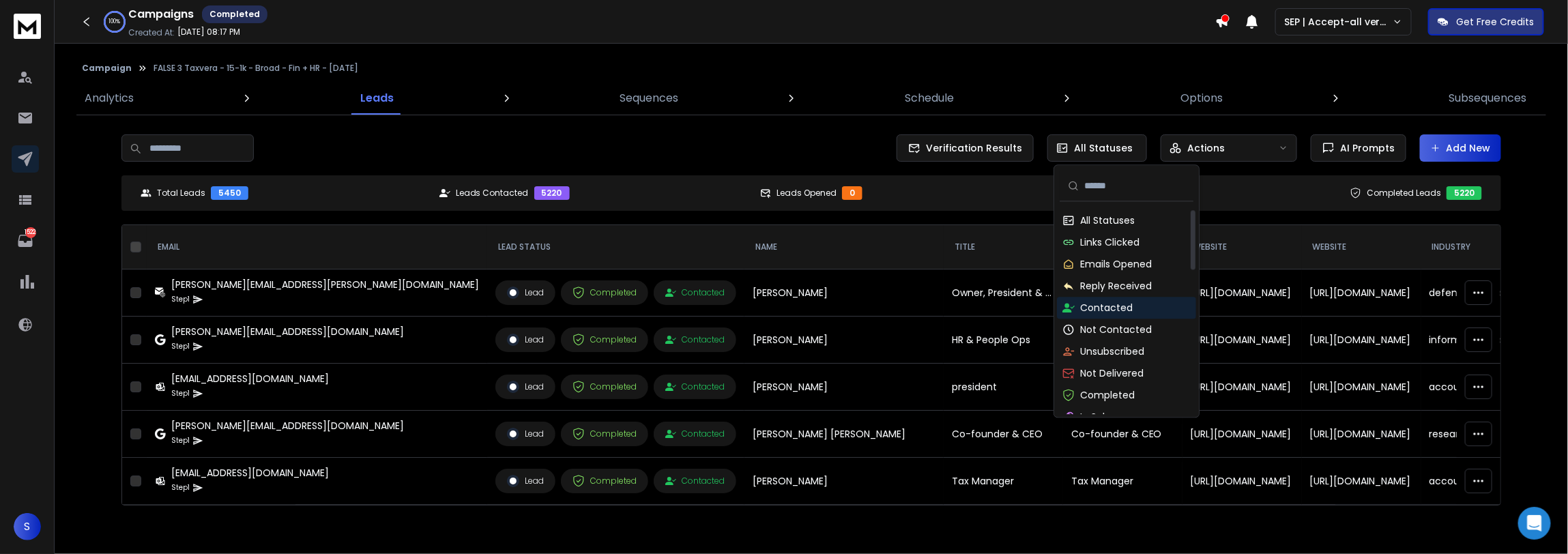
click at [1129, 301] on p "Contacted" at bounding box center [1107, 308] width 52 height 14
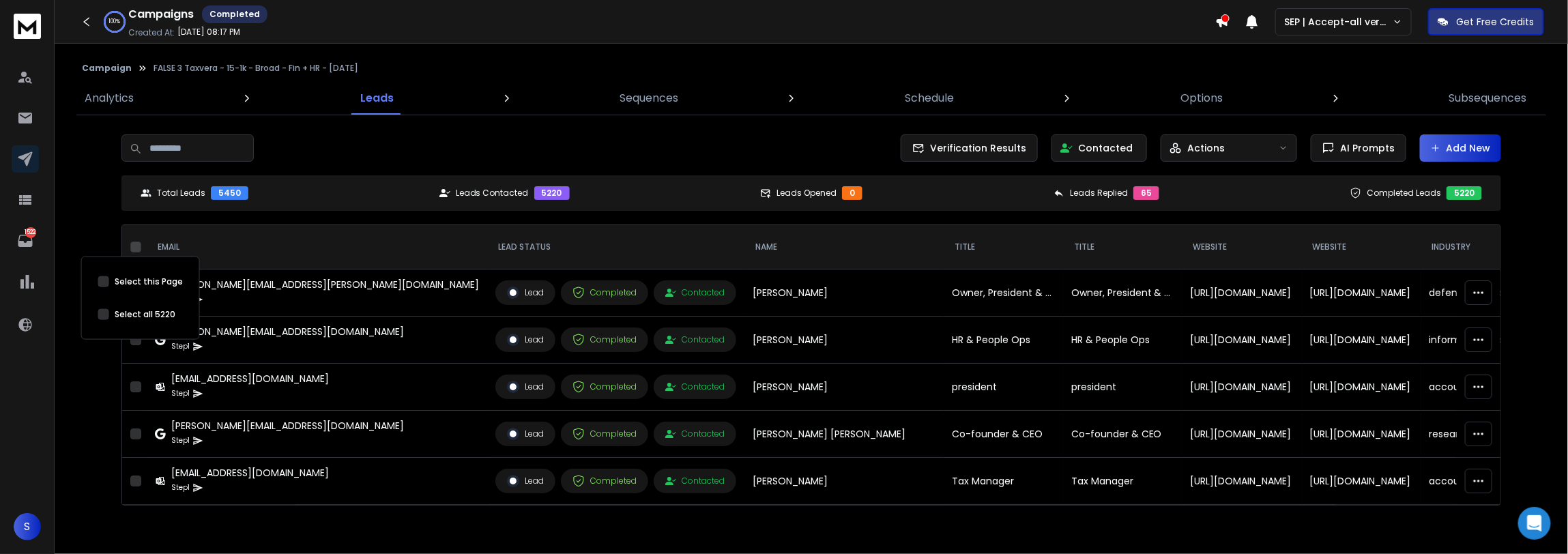
click at [99, 310] on div "Select all 5220" at bounding box center [140, 314] width 85 height 11
click at [101, 311] on button "Select this Page" at bounding box center [104, 314] width 11 height 11
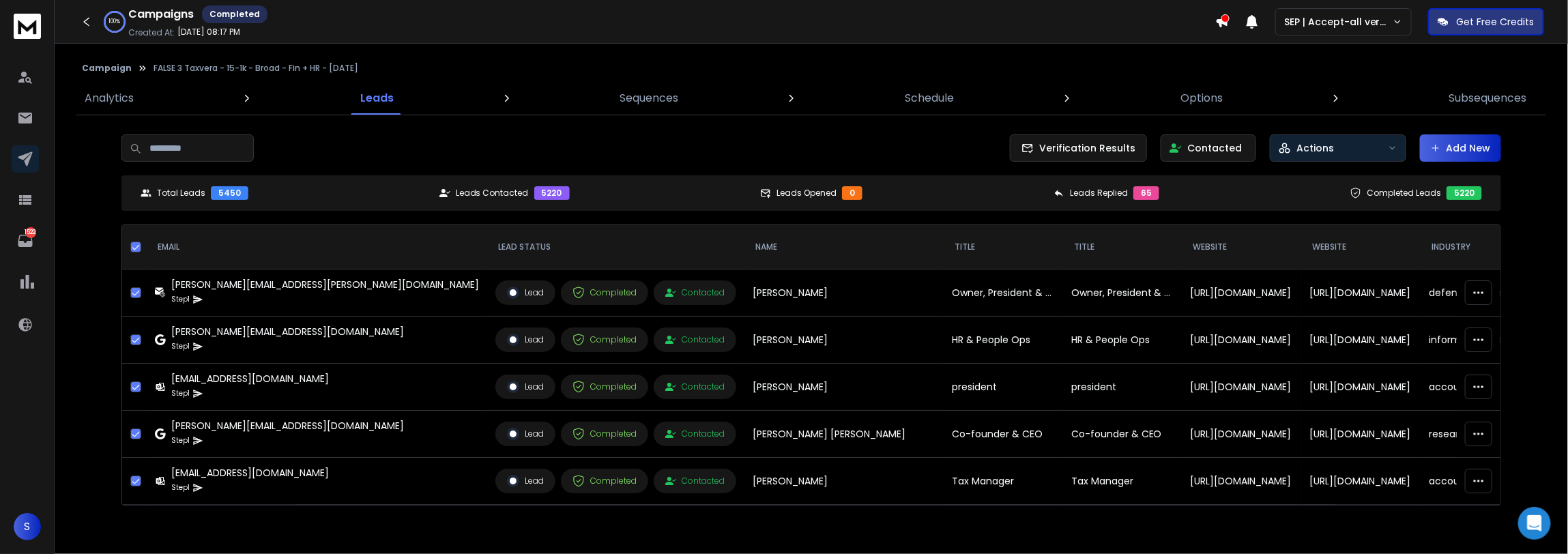
click at [1349, 147] on div "Actions" at bounding box center [1331, 148] width 104 height 14
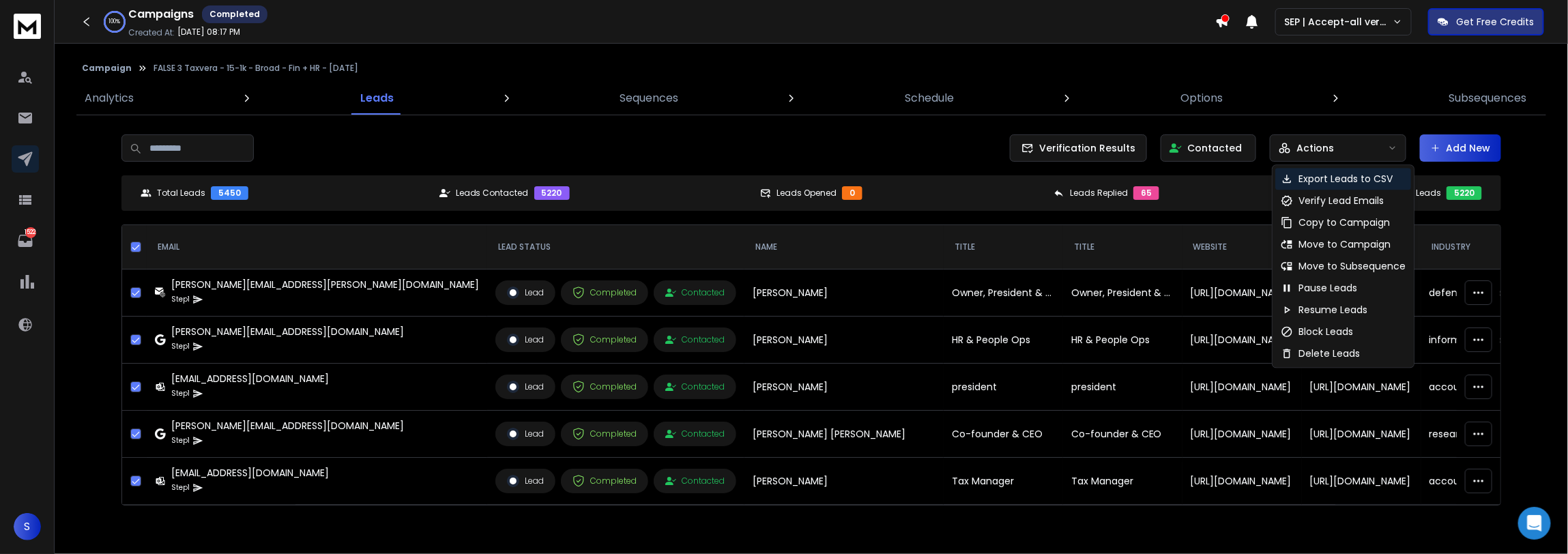
click at [1343, 173] on p "Export Leads to CSV" at bounding box center [1345, 178] width 94 height 14
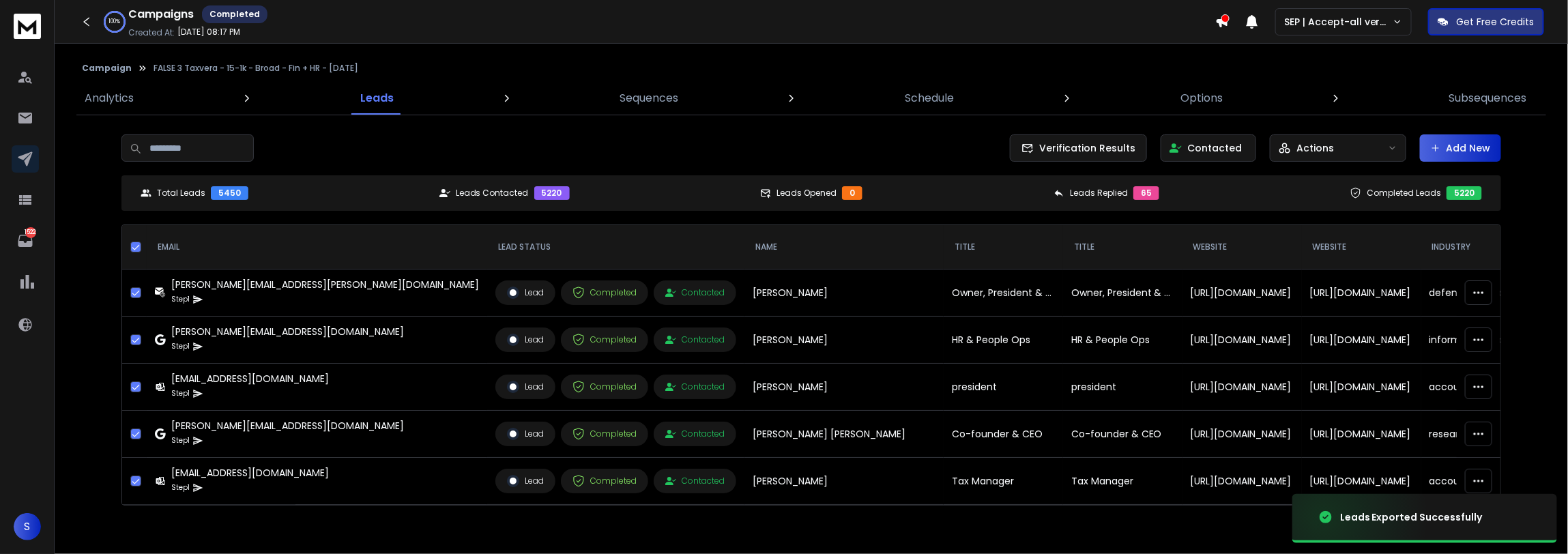
click at [42, 165] on div "1522 S" at bounding box center [27, 277] width 55 height 554
click at [37, 156] on link at bounding box center [24, 158] width 27 height 27
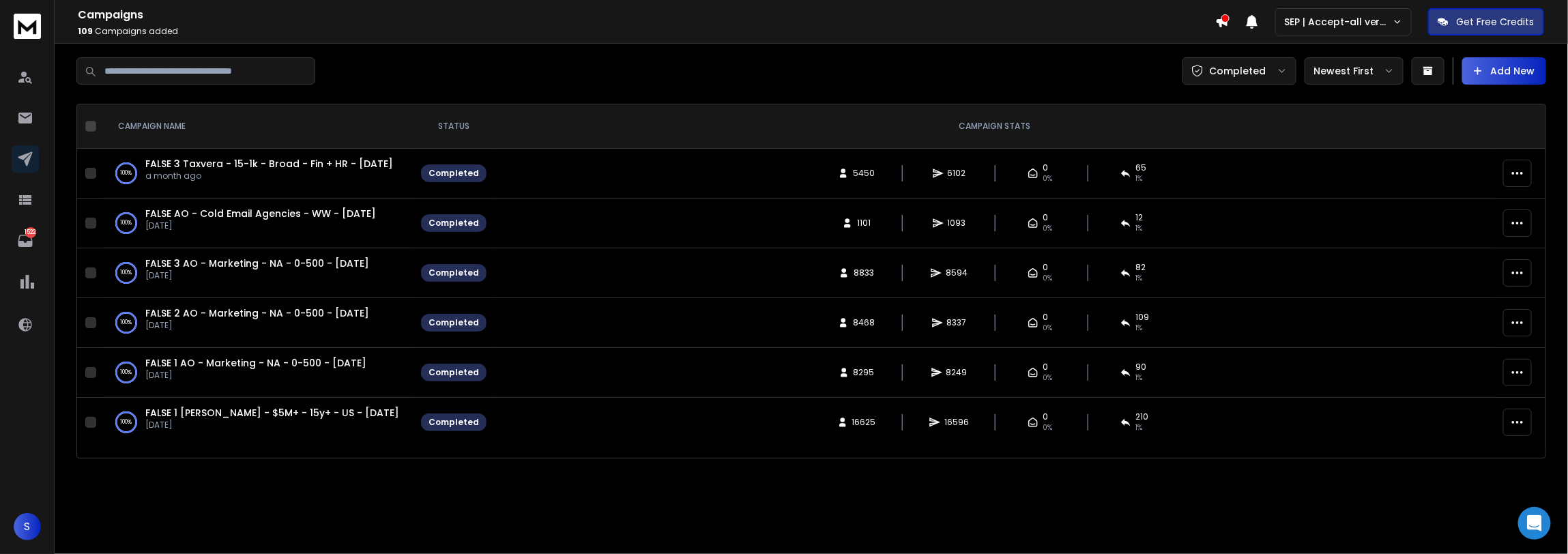
click at [1522, 168] on icon "button" at bounding box center [1518, 173] width 14 height 14
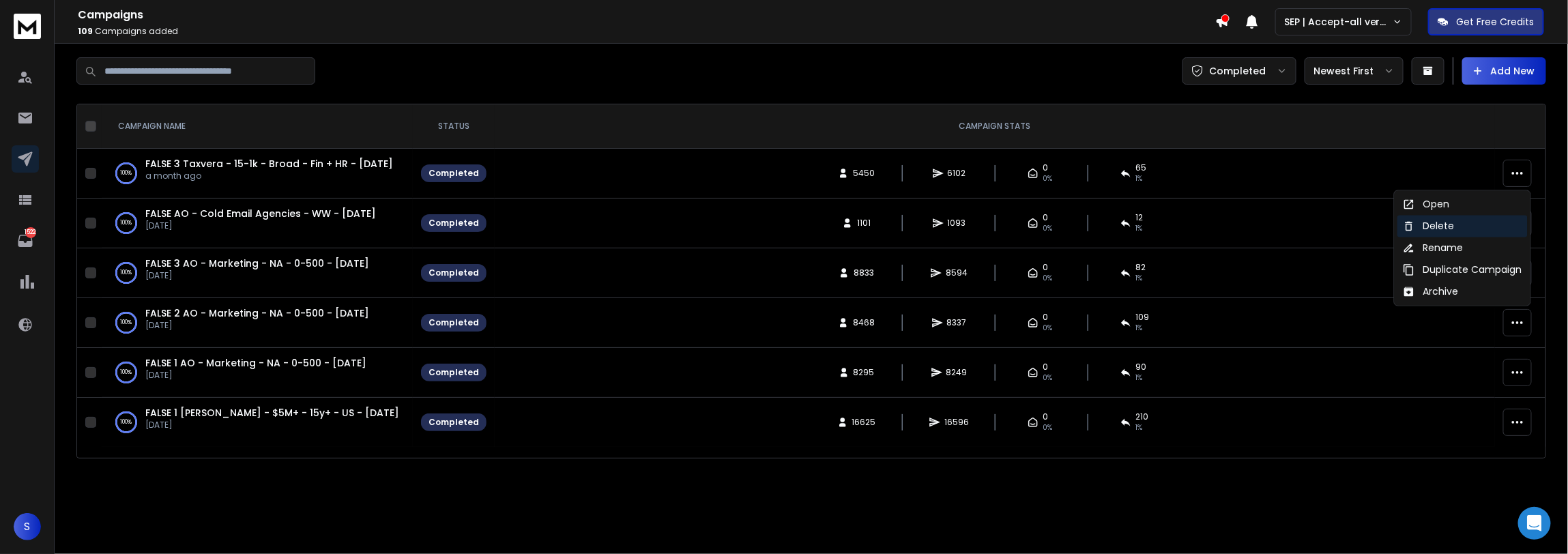
click at [1479, 217] on div "Delete" at bounding box center [1463, 226] width 130 height 21
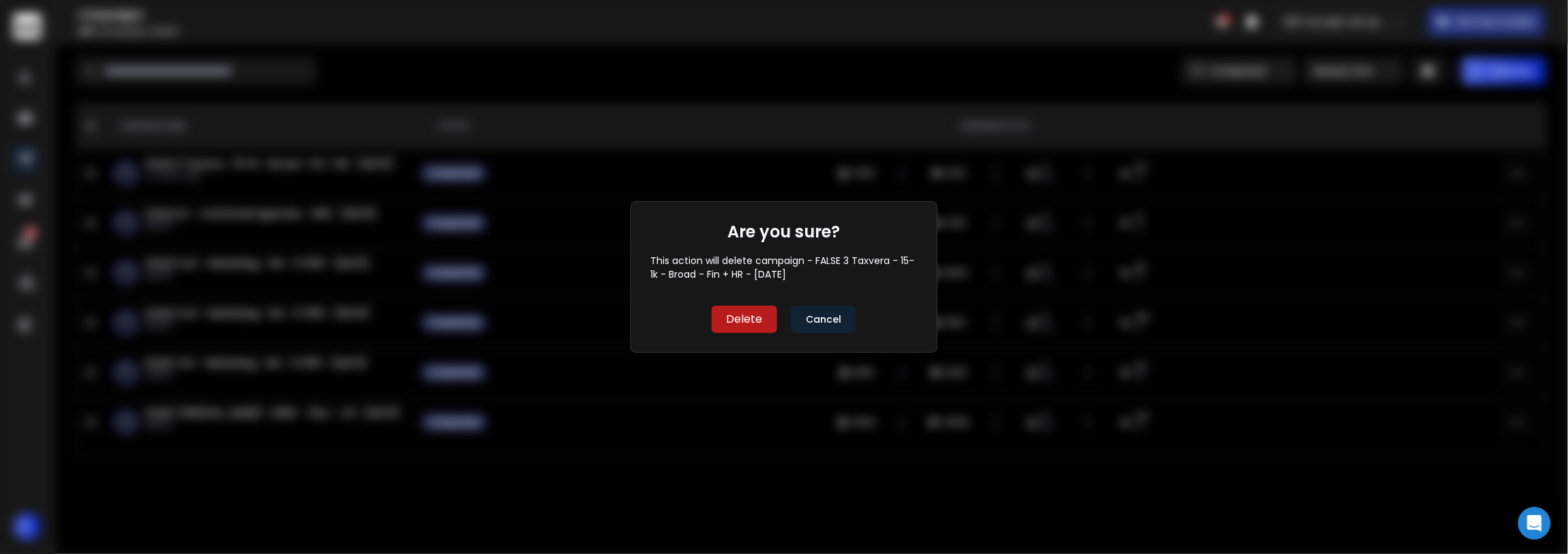
click at [754, 314] on button "Delete" at bounding box center [744, 319] width 65 height 27
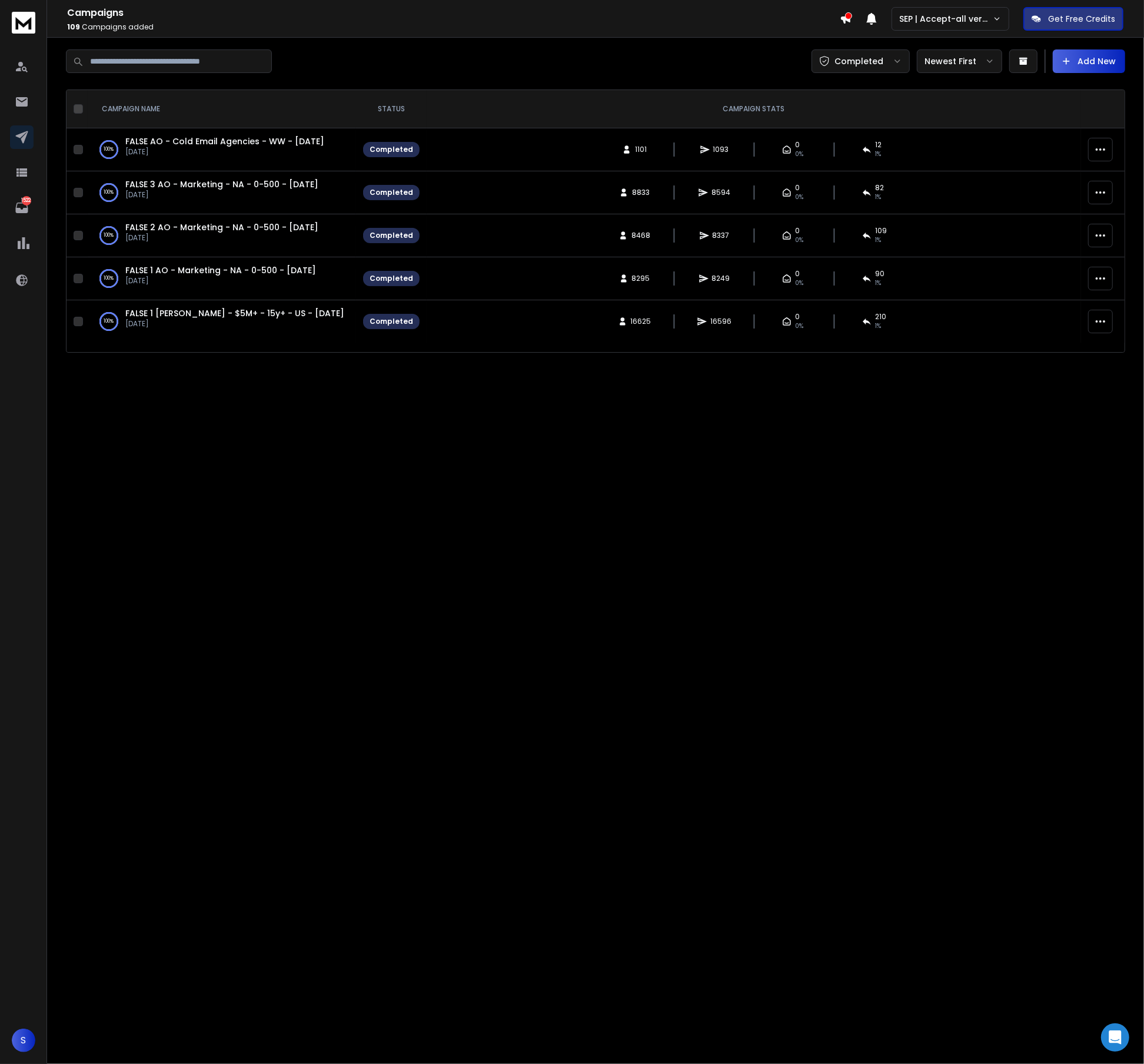
click at [631, 477] on div "Get only verified leads with our AI-powered Lead Finder, starting at $22/mo Try…" at bounding box center [572, 532] width 1144 height 1064
